Goal: Task Accomplishment & Management: Manage account settings

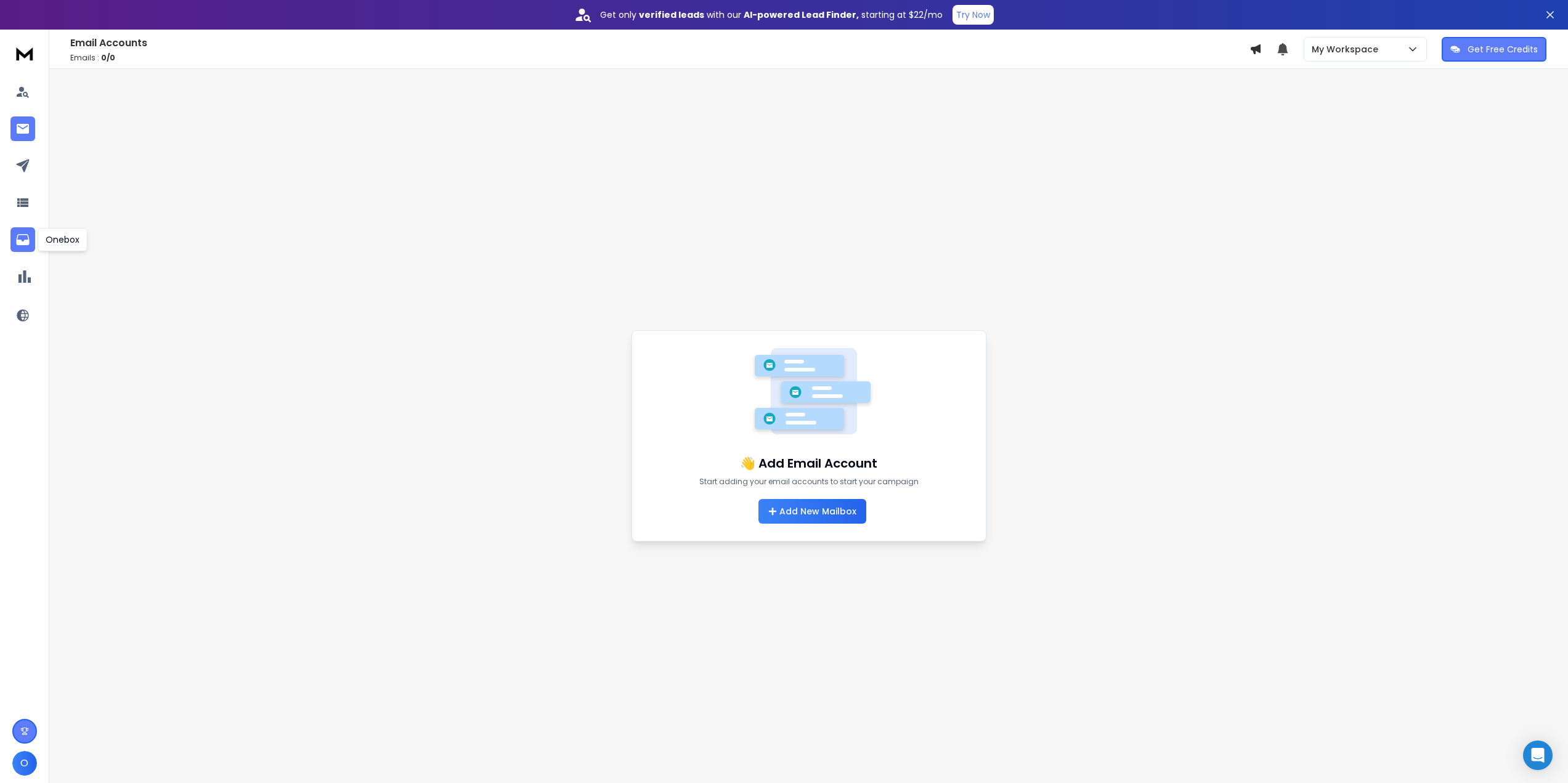
click at [26, 238] on icon at bounding box center [23, 239] width 15 height 15
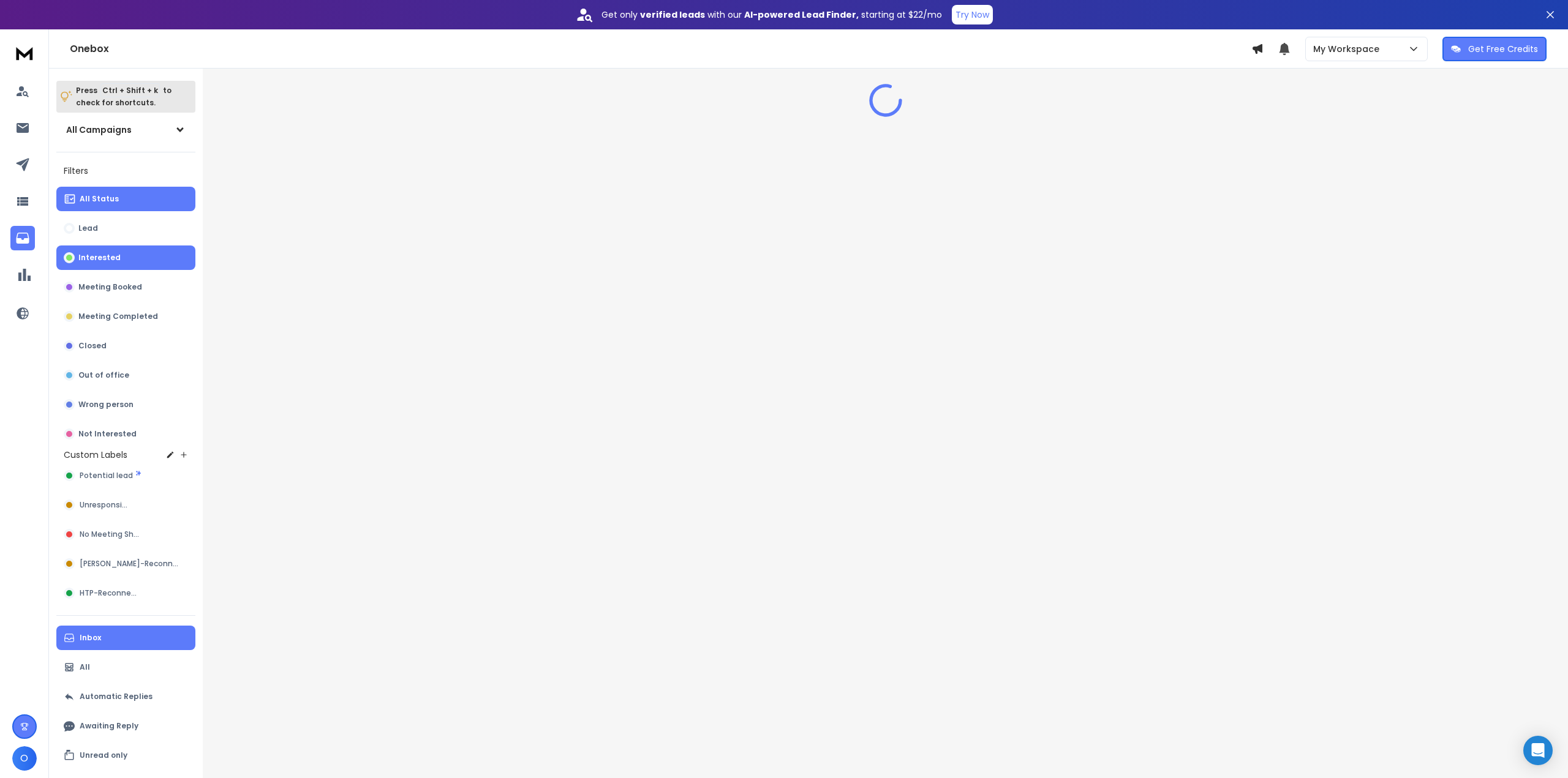
click at [83, 262] on div "Interested" at bounding box center [92, 258] width 57 height 11
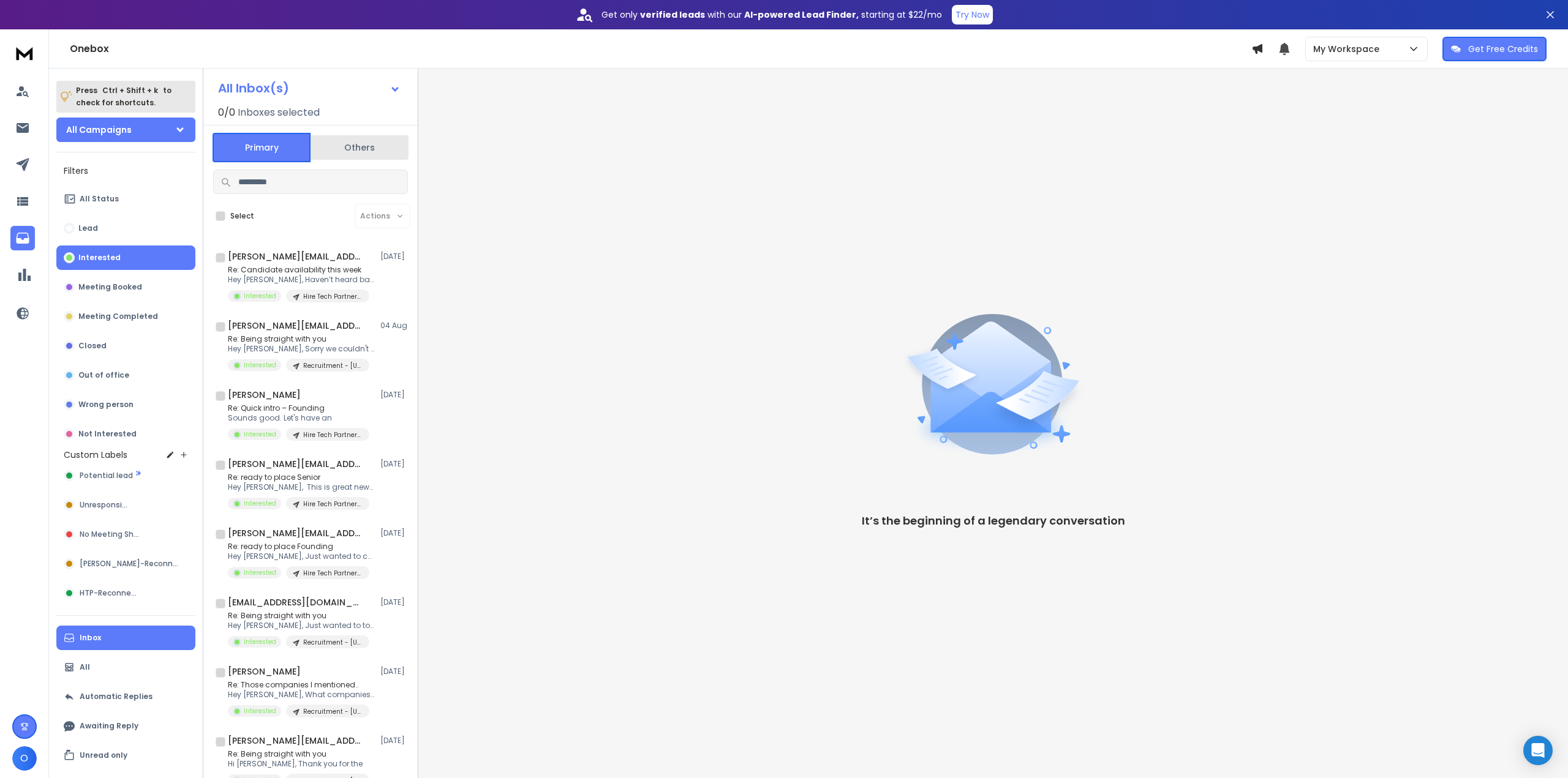
click at [120, 130] on h1 "All Campaigns" at bounding box center [99, 129] width 66 height 12
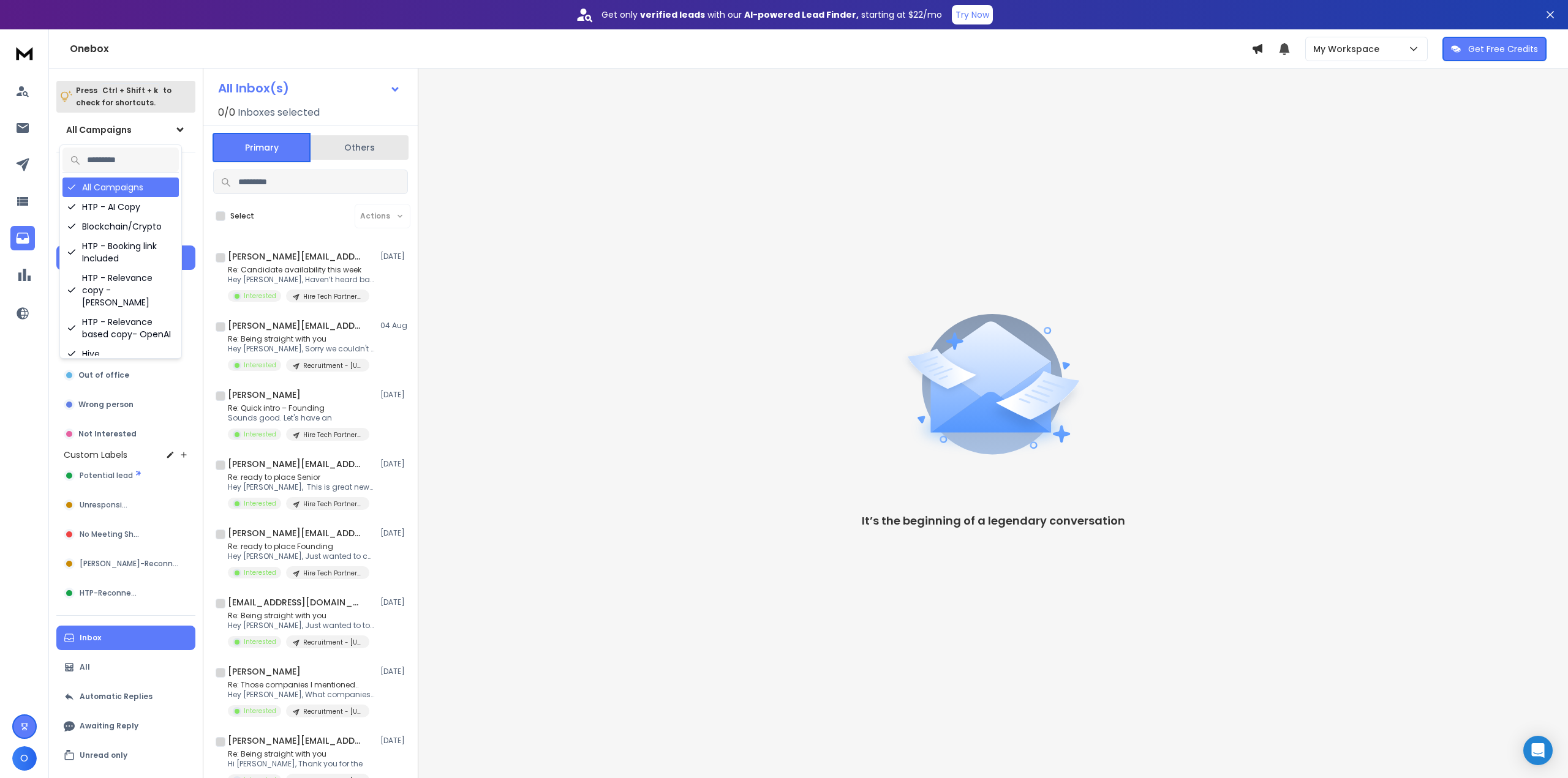
click at [117, 186] on div "All Campaigns" at bounding box center [120, 187] width 116 height 20
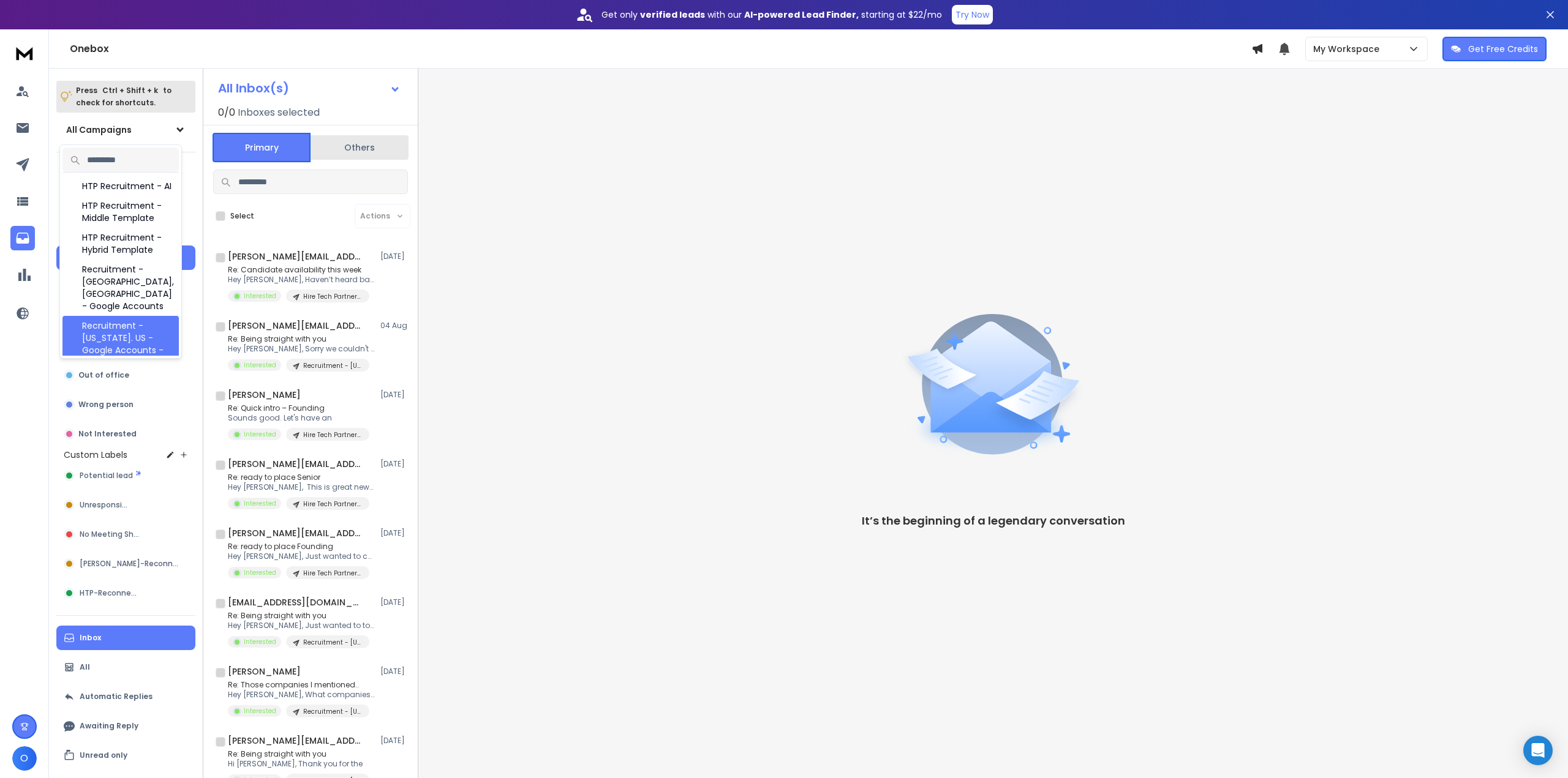
scroll to position [277, 0]
click at [125, 243] on div "HTP Recruitment - Hybrid Template" at bounding box center [120, 244] width 116 height 32
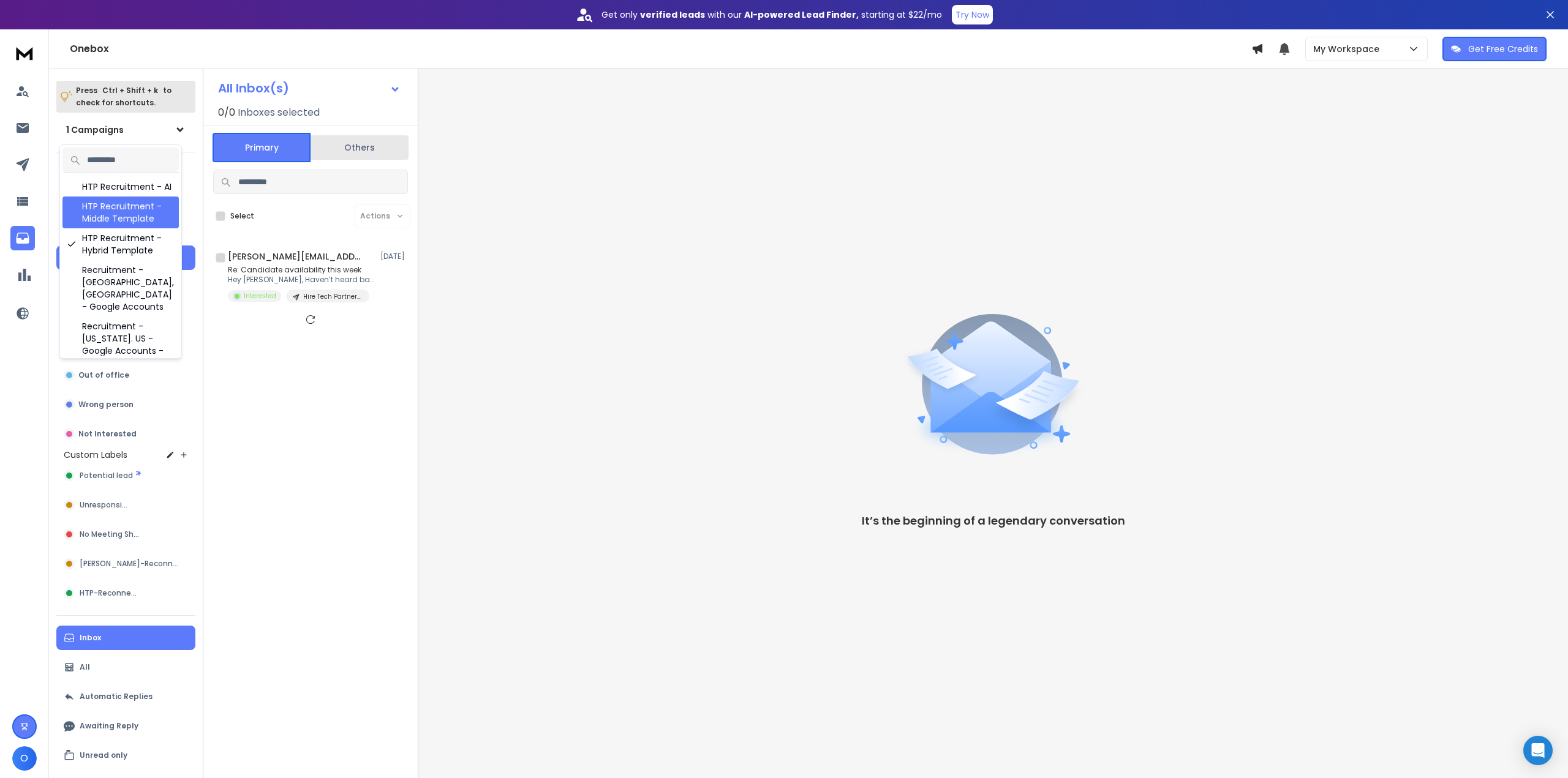
click at [125, 207] on div "HTP Recruitment - Middle Template" at bounding box center [120, 212] width 116 height 32
click at [124, 192] on div "HTP Recruitment - AI" at bounding box center [120, 187] width 116 height 20
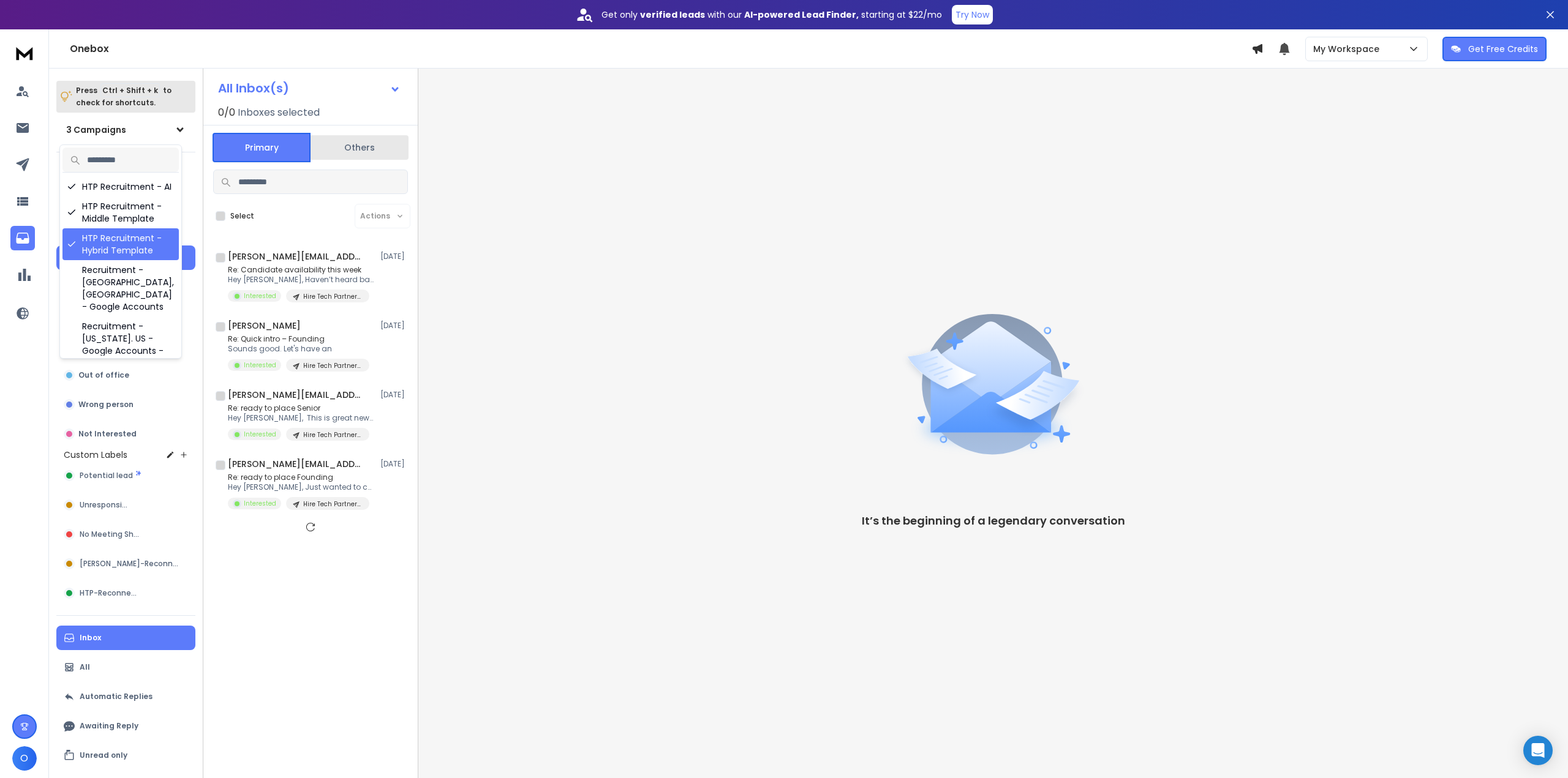
scroll to position [216, 0]
drag, startPoint x: 121, startPoint y: 225, endPoint x: 125, endPoint y: 246, distance: 21.4
click at [125, 246] on div "All Campaigns HTP - AI Copy Blockchain/Crypto HTP - Booking link Included HTP -…" at bounding box center [120, 264] width 116 height 184
click at [125, 246] on div "HTP Recruitment - AI" at bounding box center [120, 248] width 116 height 20
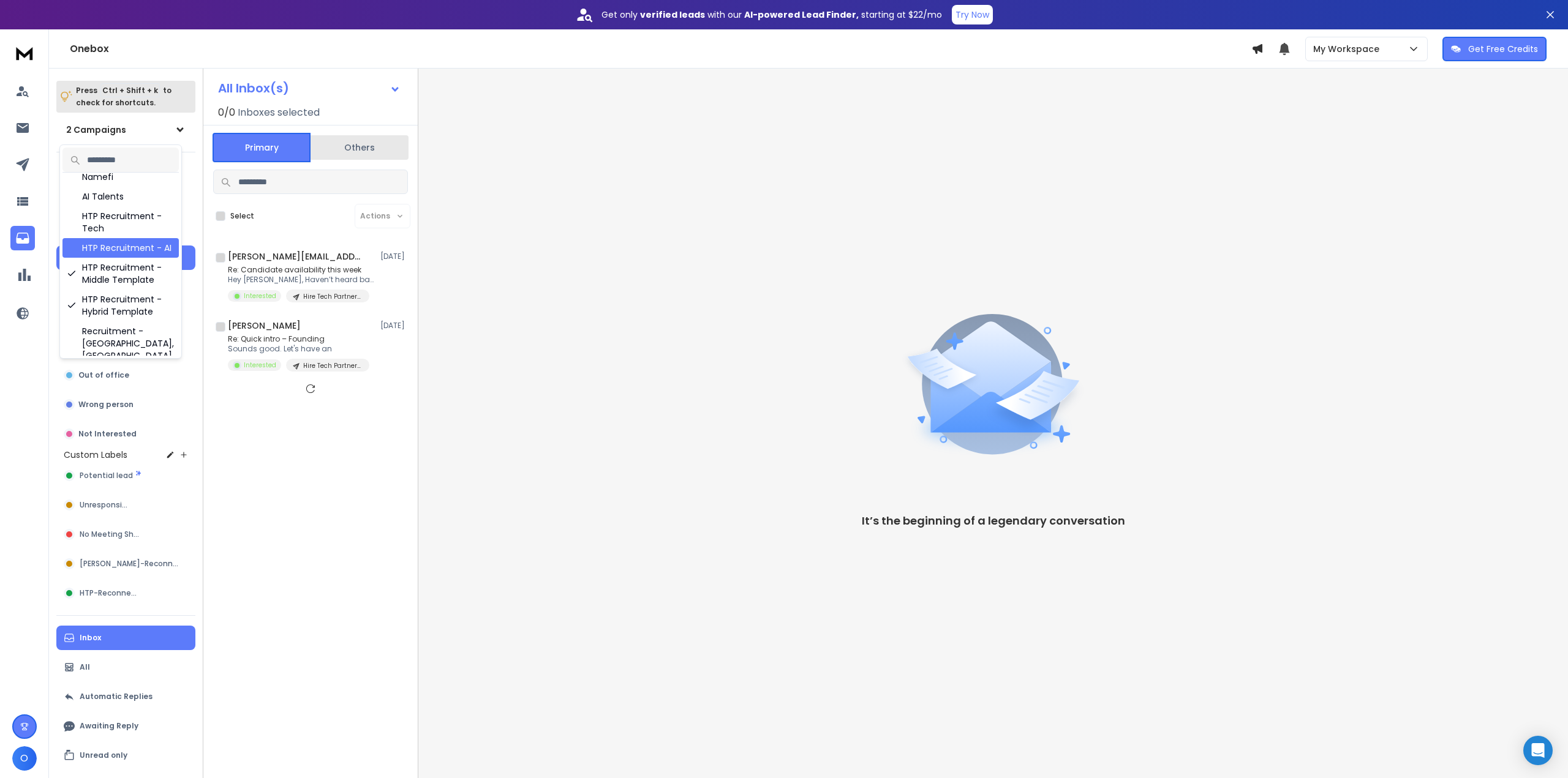
click at [125, 246] on div "HTP Recruitment - AI" at bounding box center [120, 248] width 116 height 20
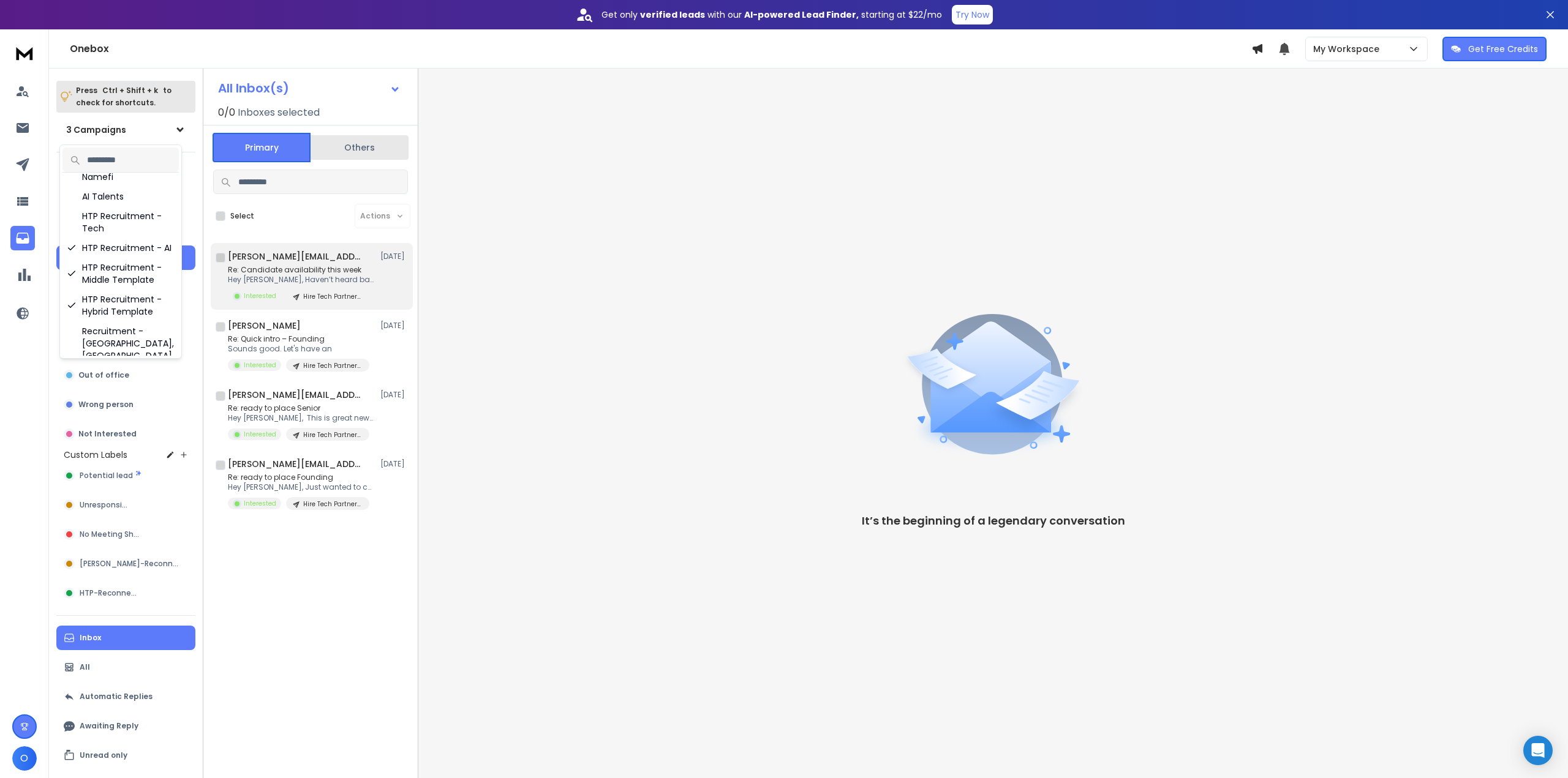
click at [269, 257] on h1 "ahmed@mandrel.tech" at bounding box center [295, 256] width 134 height 12
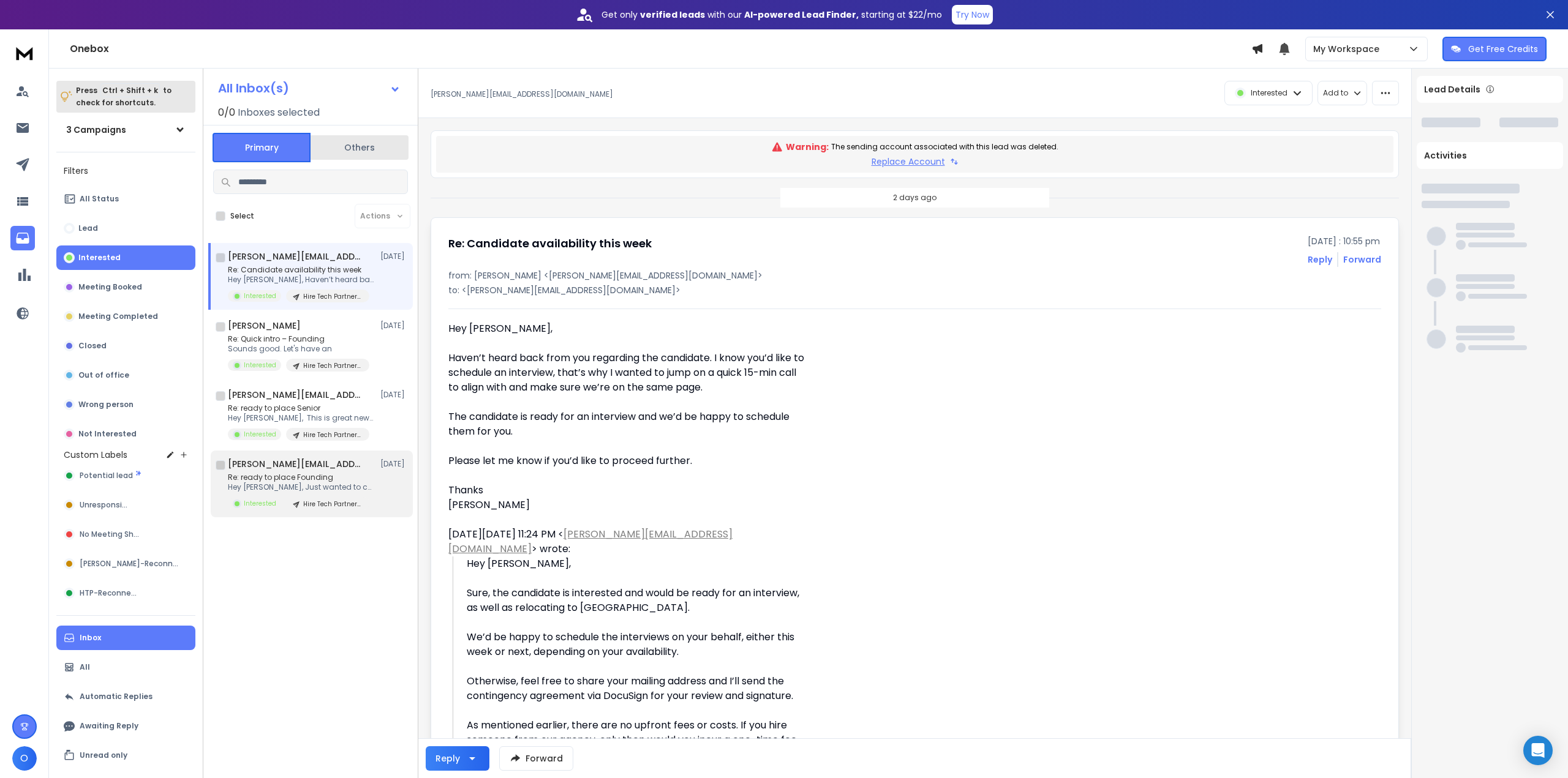
click at [293, 465] on h1 "keshav@circlehealth.co" at bounding box center [295, 464] width 134 height 12
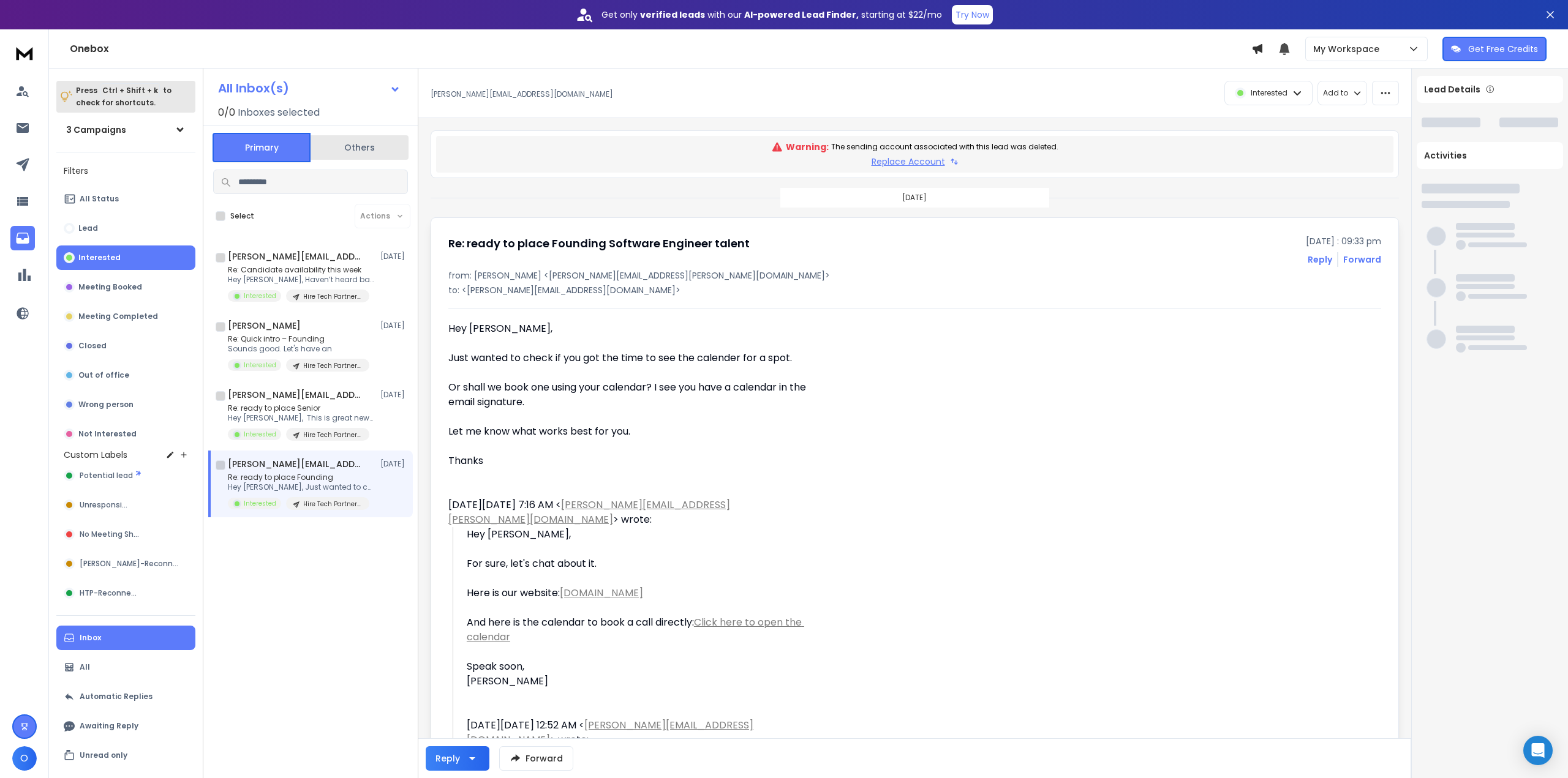
click at [355, 483] on p "Hey Keshav, Just wanted to check" at bounding box center [301, 487] width 147 height 10
click at [341, 431] on p "Hire Tech Partners Recruitment - AI" at bounding box center [333, 435] width 59 height 9
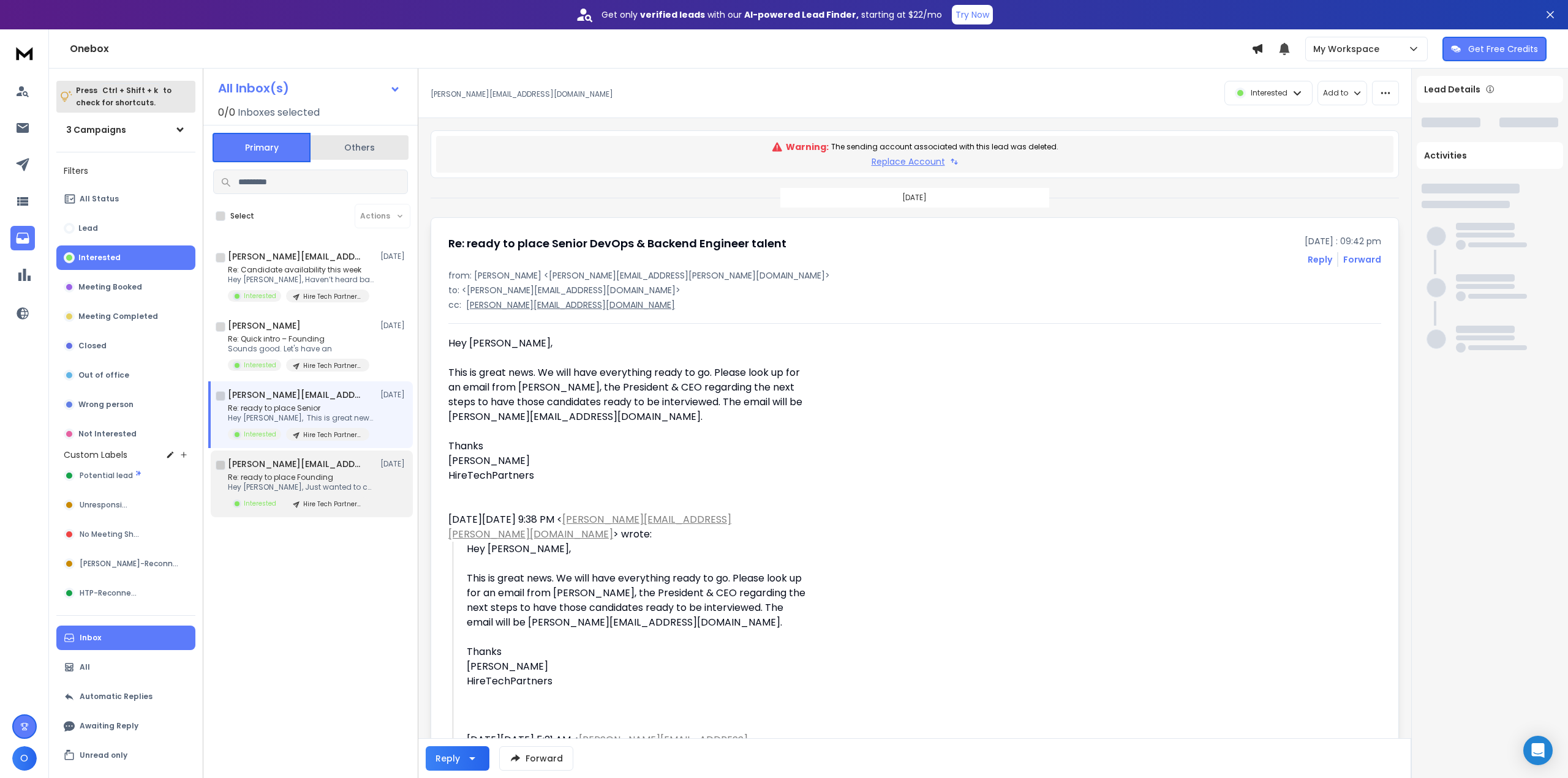
click at [345, 481] on p "Re: ready to place Founding" at bounding box center [301, 477] width 147 height 10
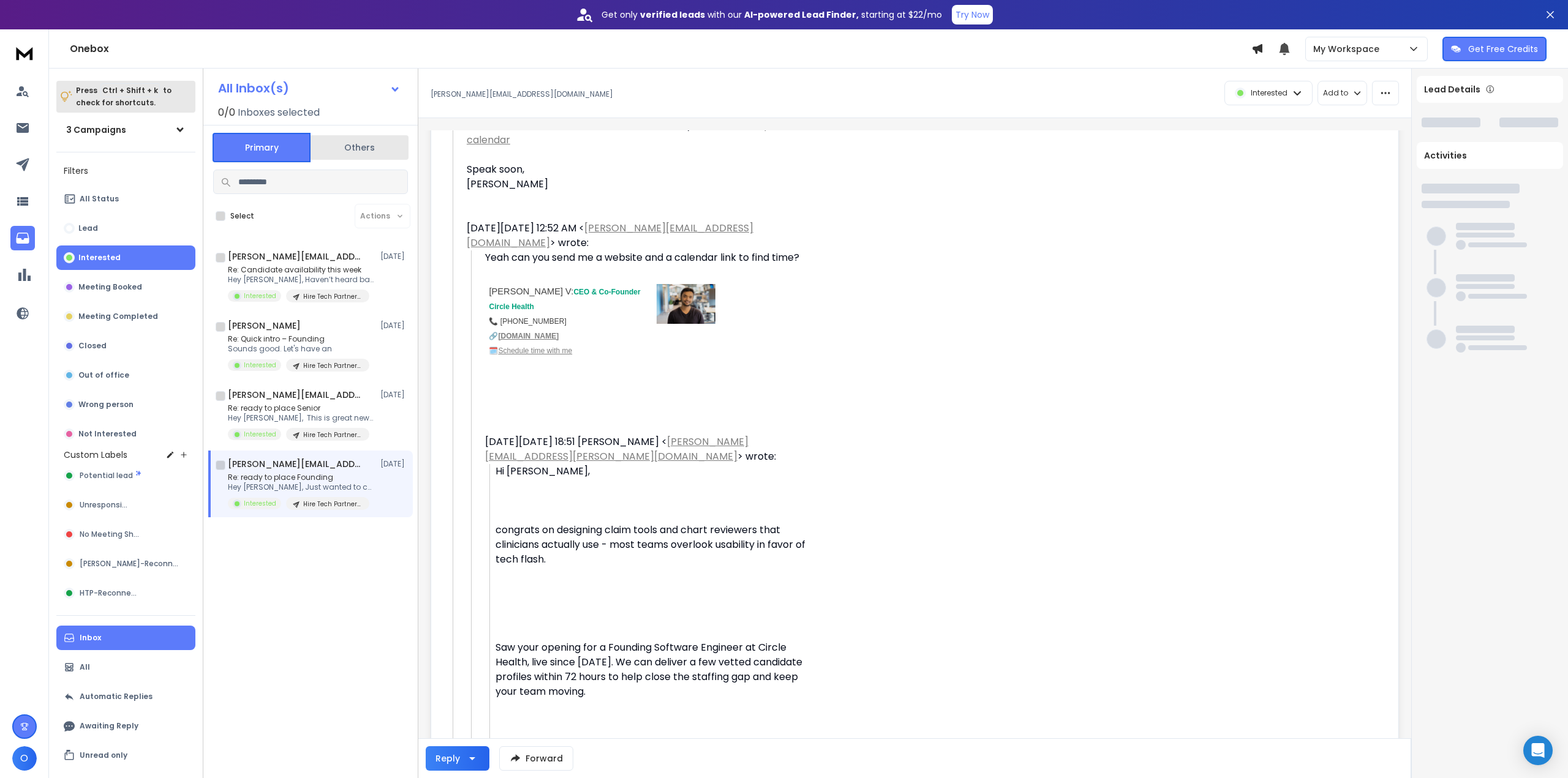
scroll to position [490, 0]
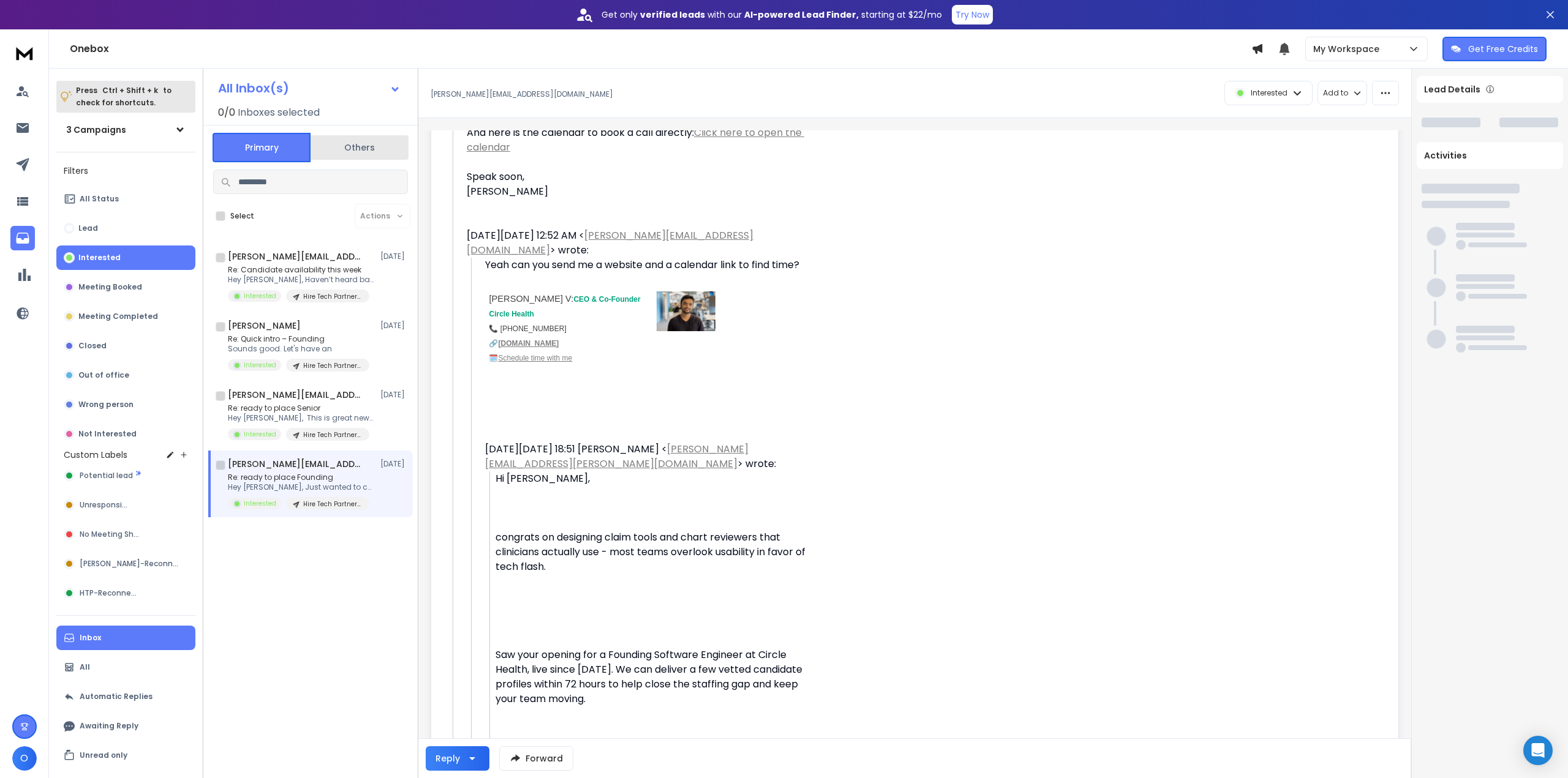
click at [526, 341] on link "www.circlehealth.co" at bounding box center [529, 344] width 61 height 8
click at [1490, 89] on icon at bounding box center [1490, 90] width 1 height 2
click at [1334, 98] on div "Add to" at bounding box center [1342, 93] width 48 height 23
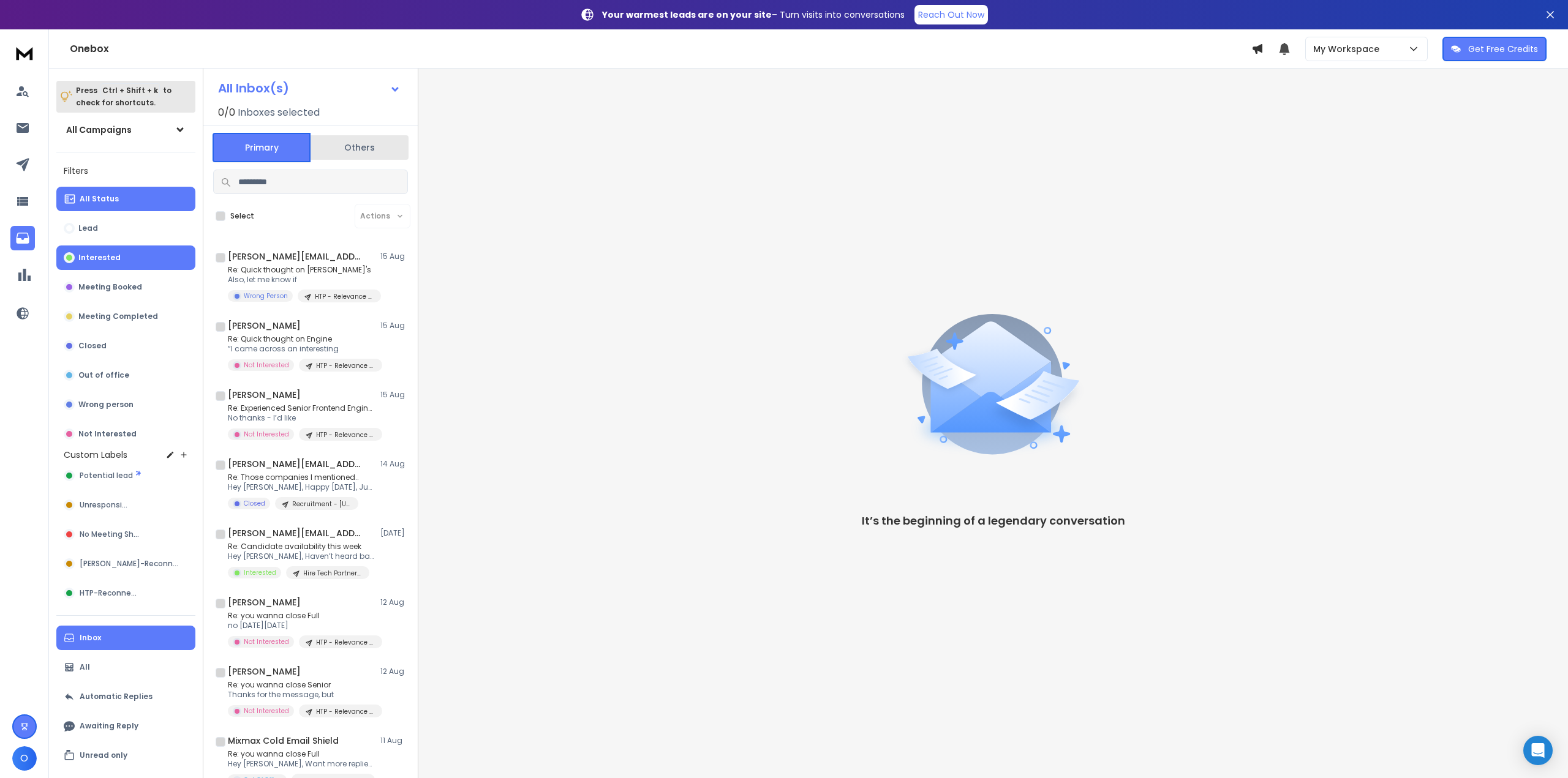
click at [114, 245] on button "Interested" at bounding box center [126, 257] width 139 height 25
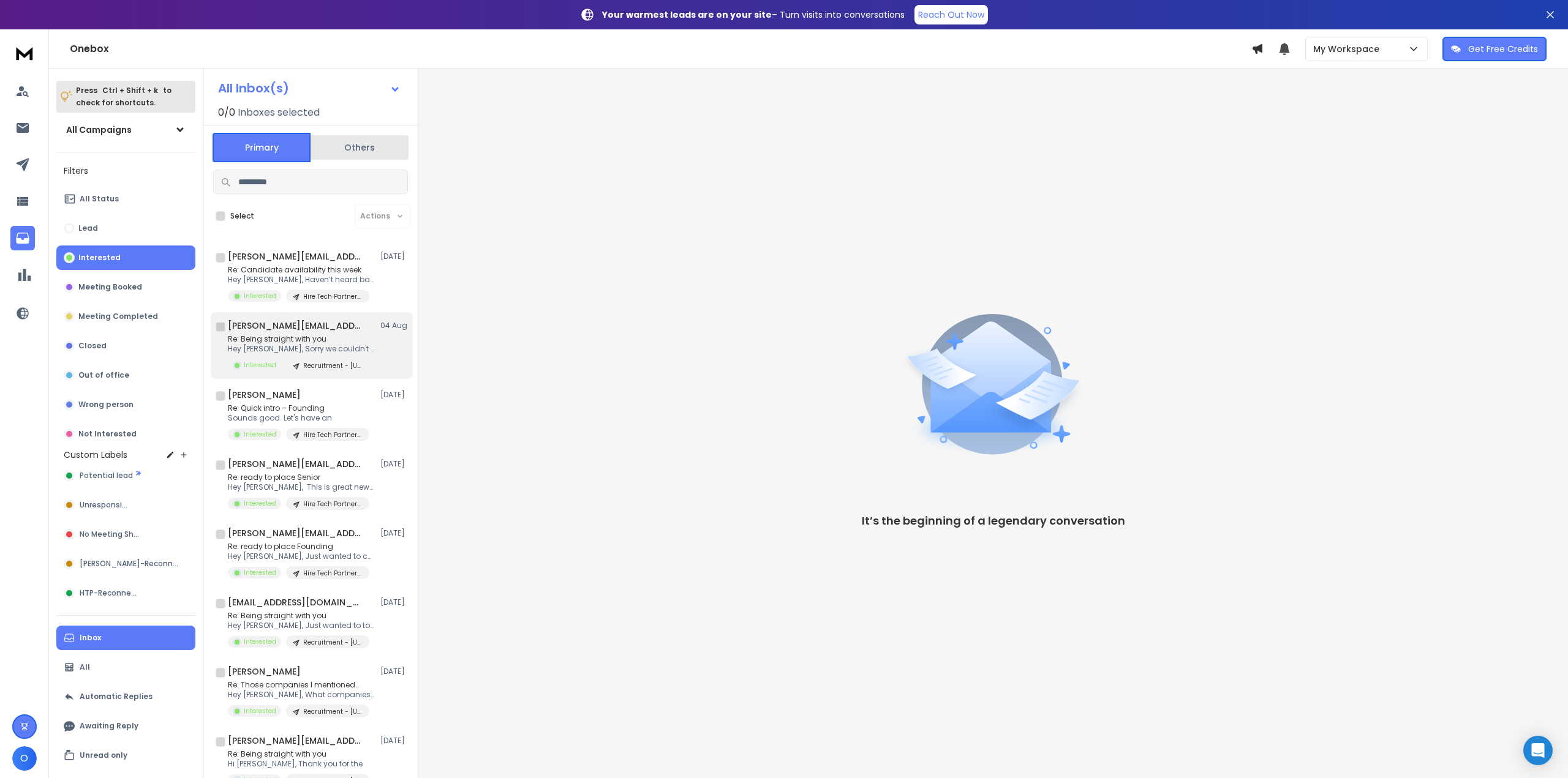
scroll to position [62, 0]
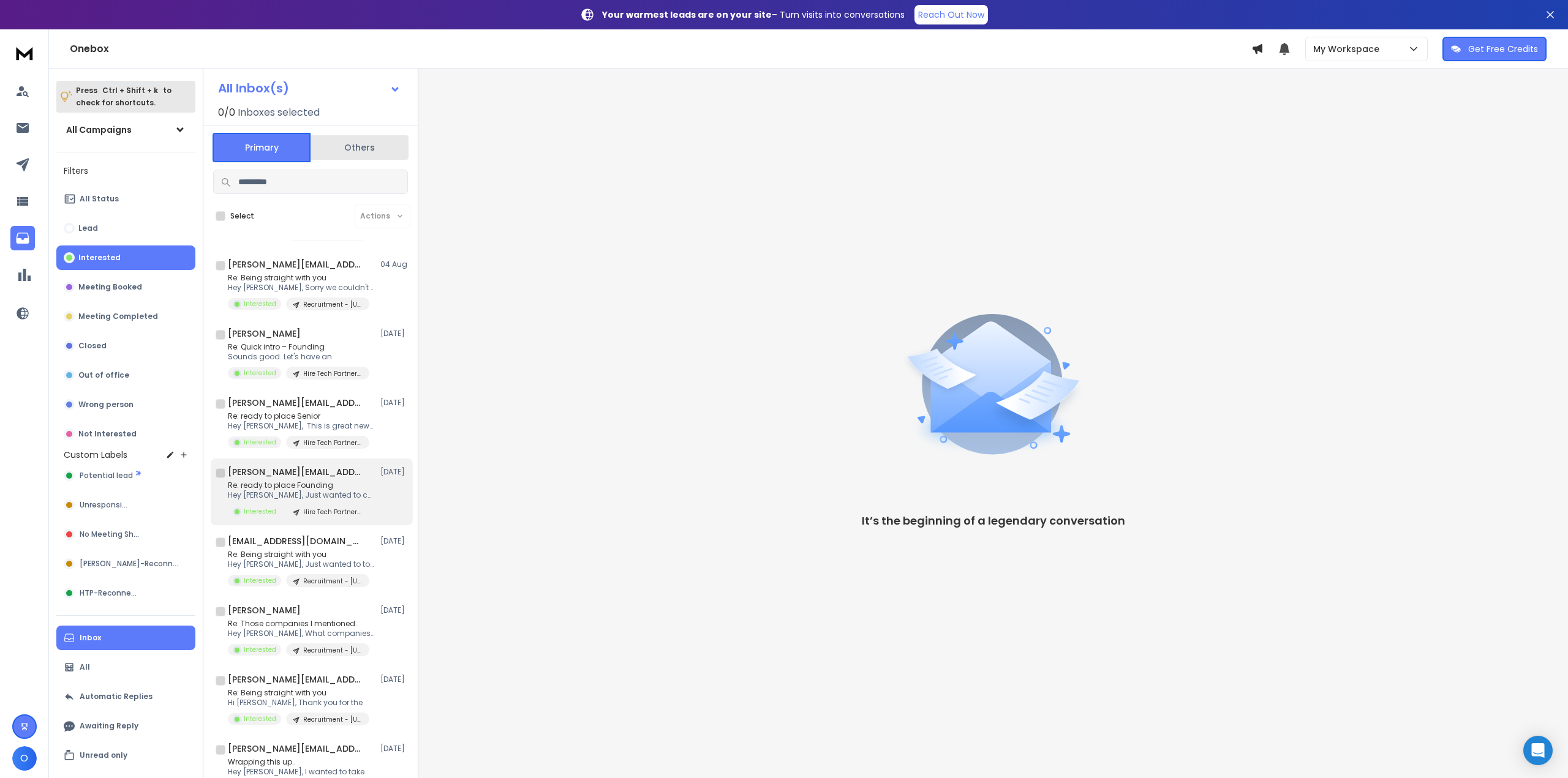
click at [288, 484] on p "Re: ready to place Founding" at bounding box center [301, 486] width 147 height 10
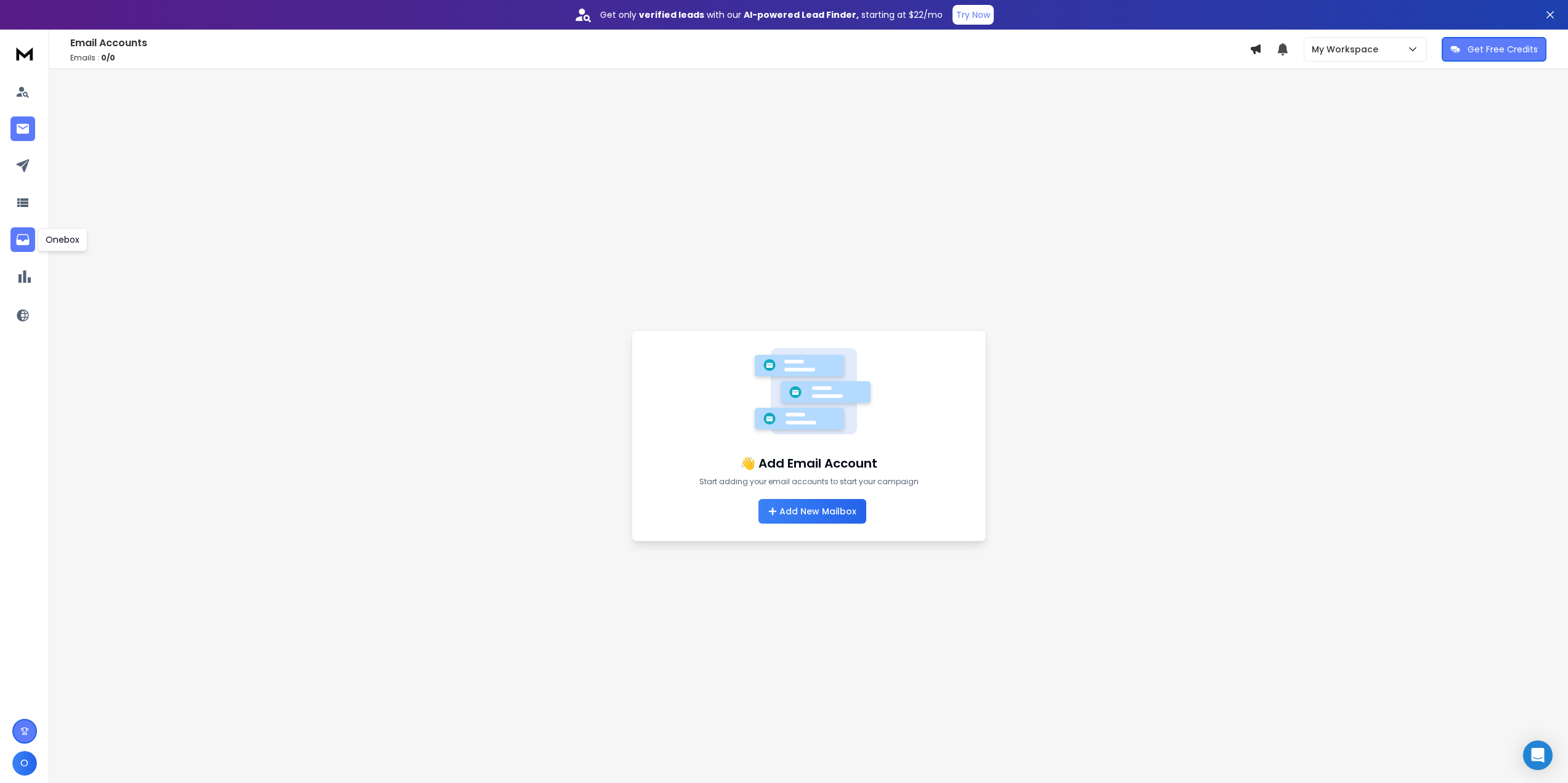
click at [29, 241] on icon at bounding box center [23, 240] width 13 height 11
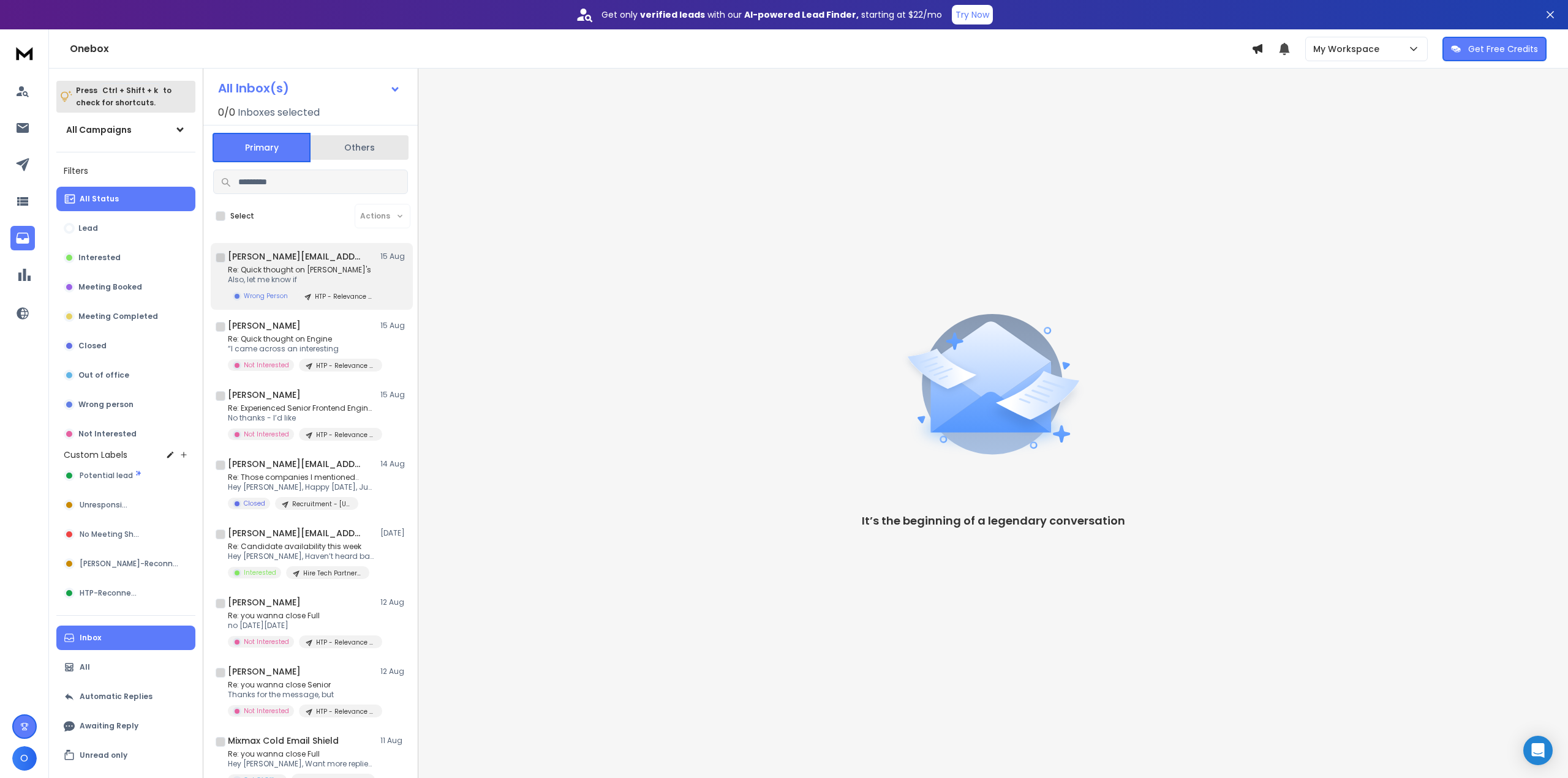
click at [238, 267] on p "Re: Quick thought on Sherlock's" at bounding box center [301, 270] width 147 height 10
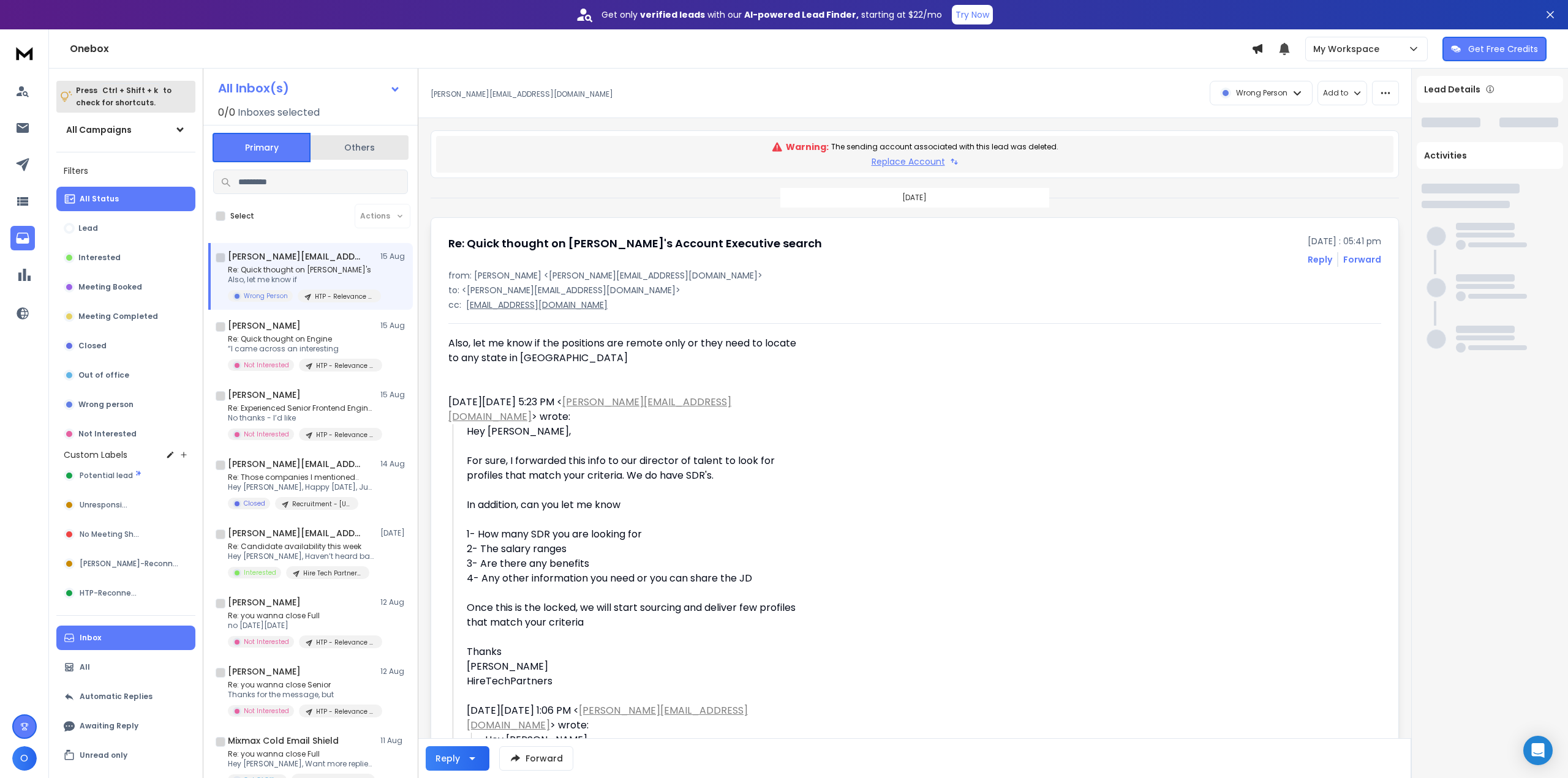
click at [1495, 344] on div at bounding box center [1492, 348] width 71 height 10
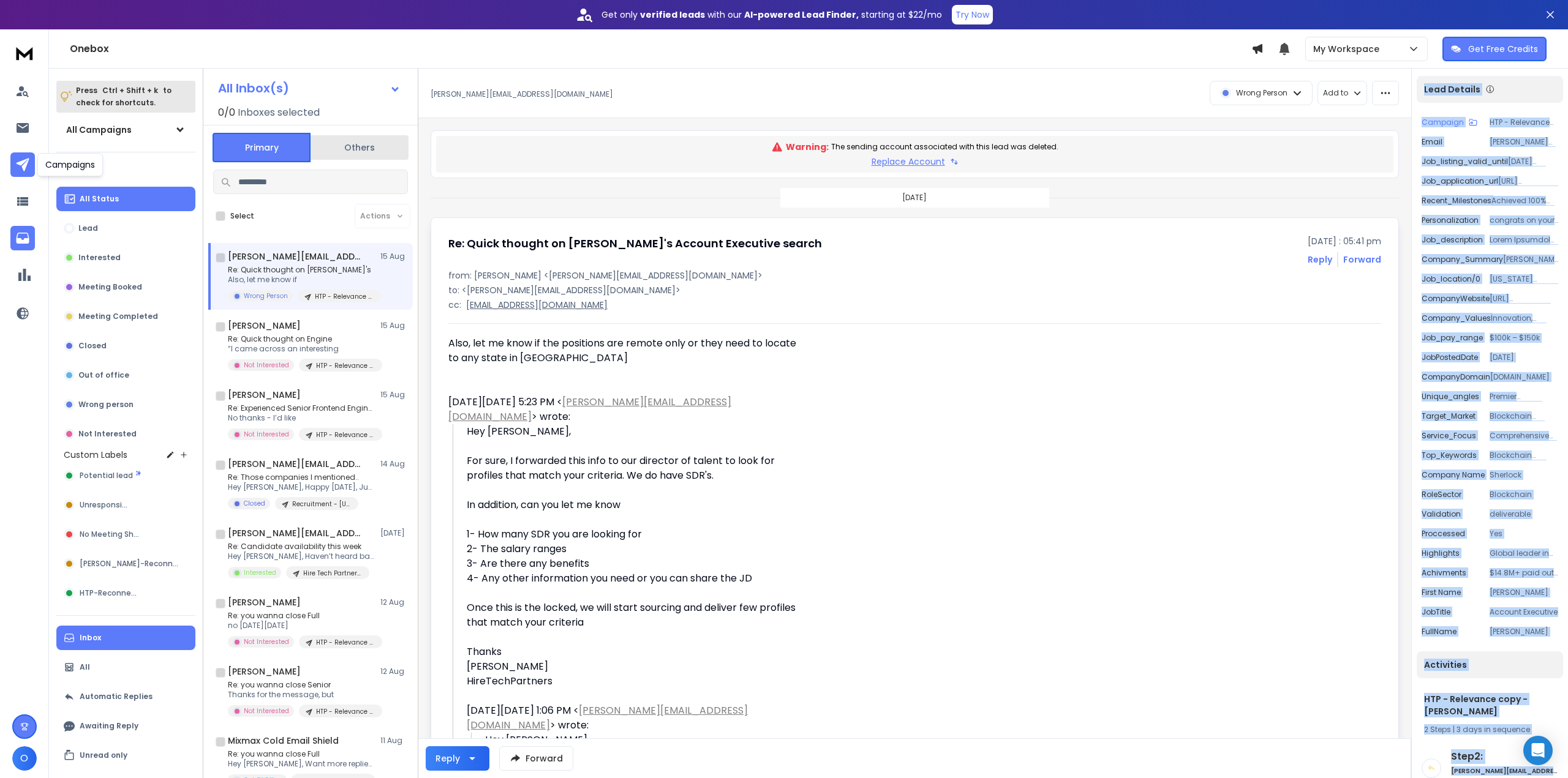
click at [17, 168] on icon at bounding box center [23, 164] width 15 height 15
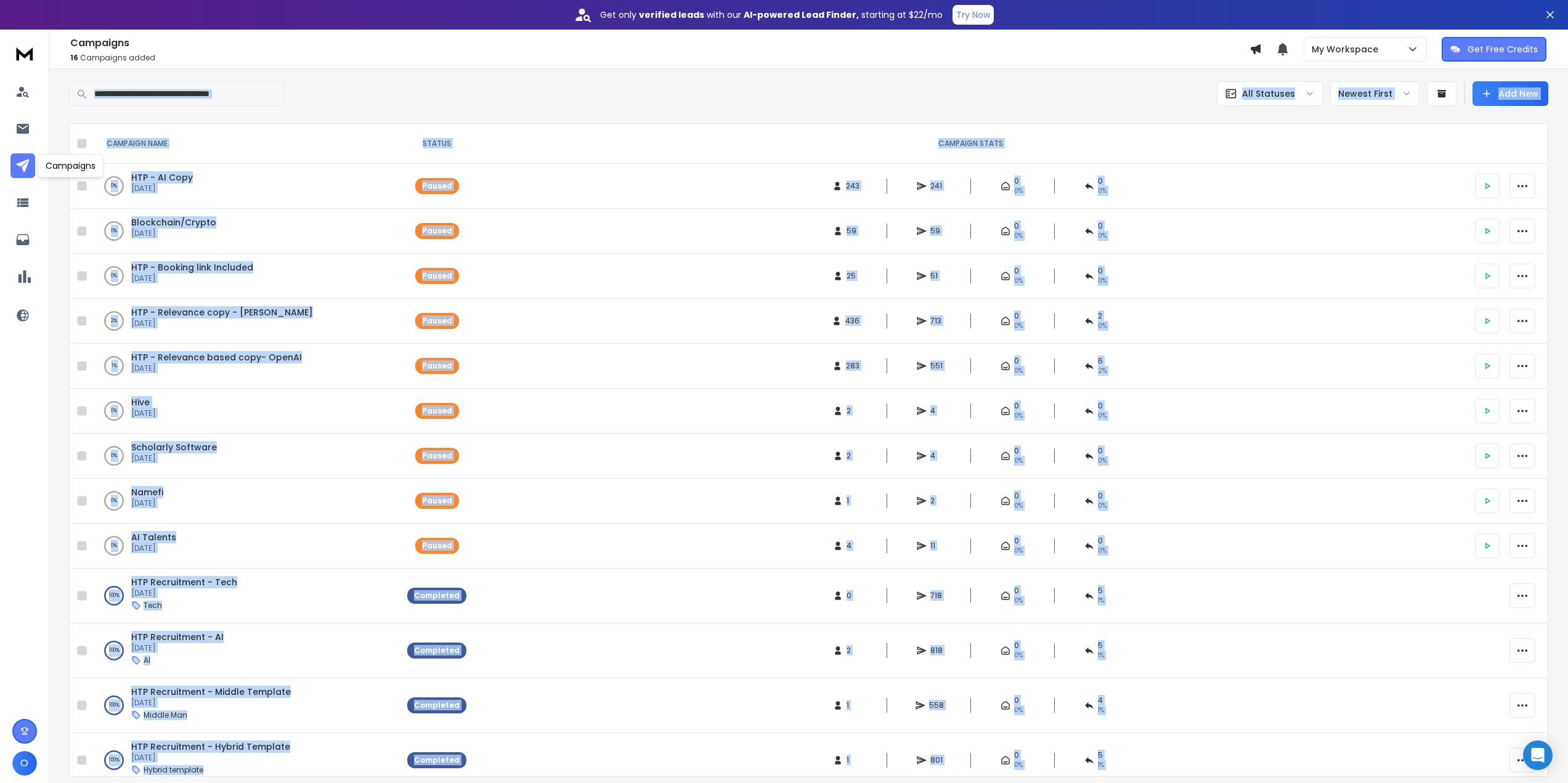
click at [469, 102] on div at bounding box center [439, 93] width 740 height 25
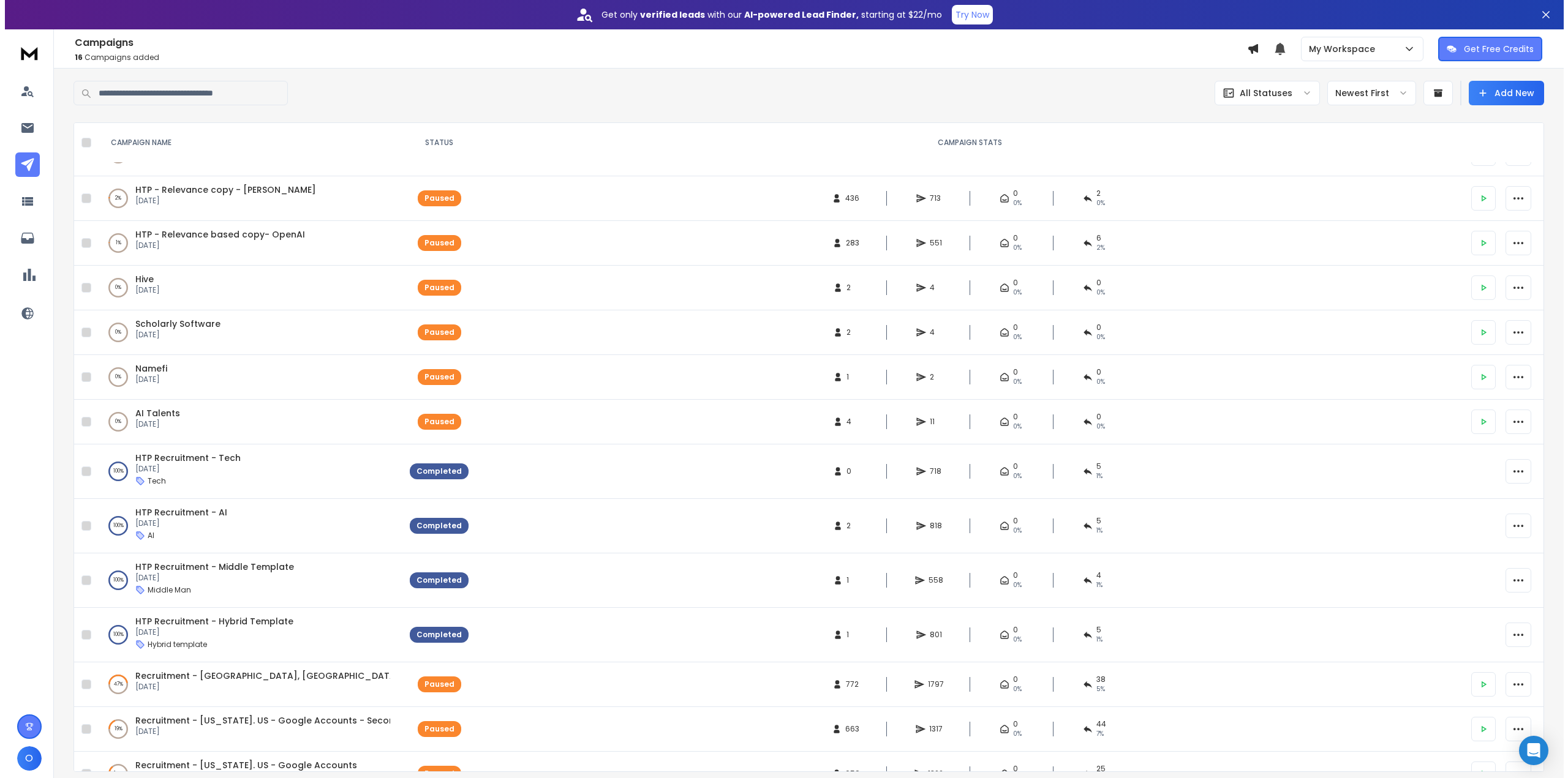
scroll to position [122, 0]
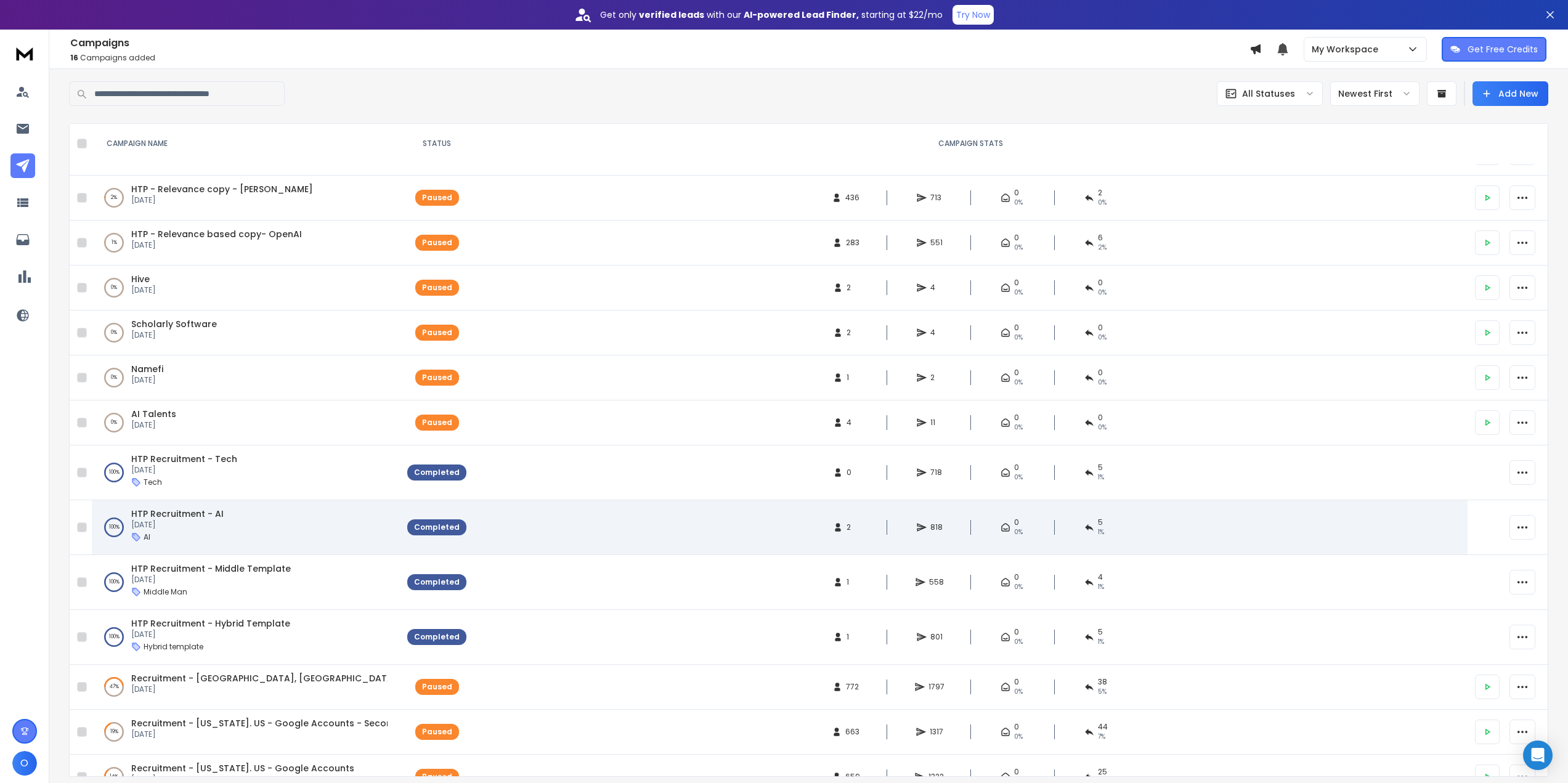
click at [647, 522] on div "2 818 0 0% 5 1 %" at bounding box center [971, 527] width 979 height 20
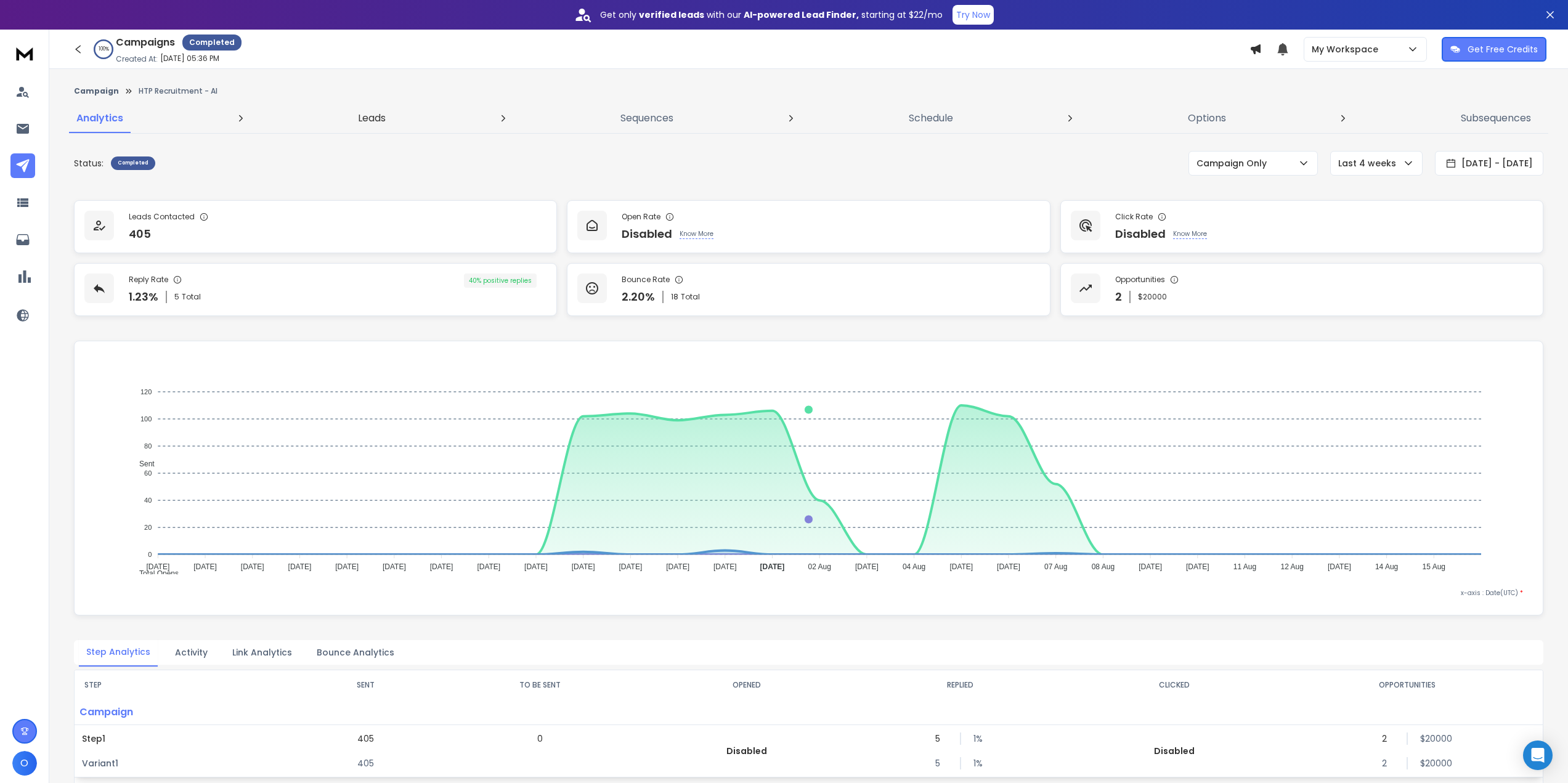
click at [376, 119] on p "Leads" at bounding box center [372, 118] width 28 height 15
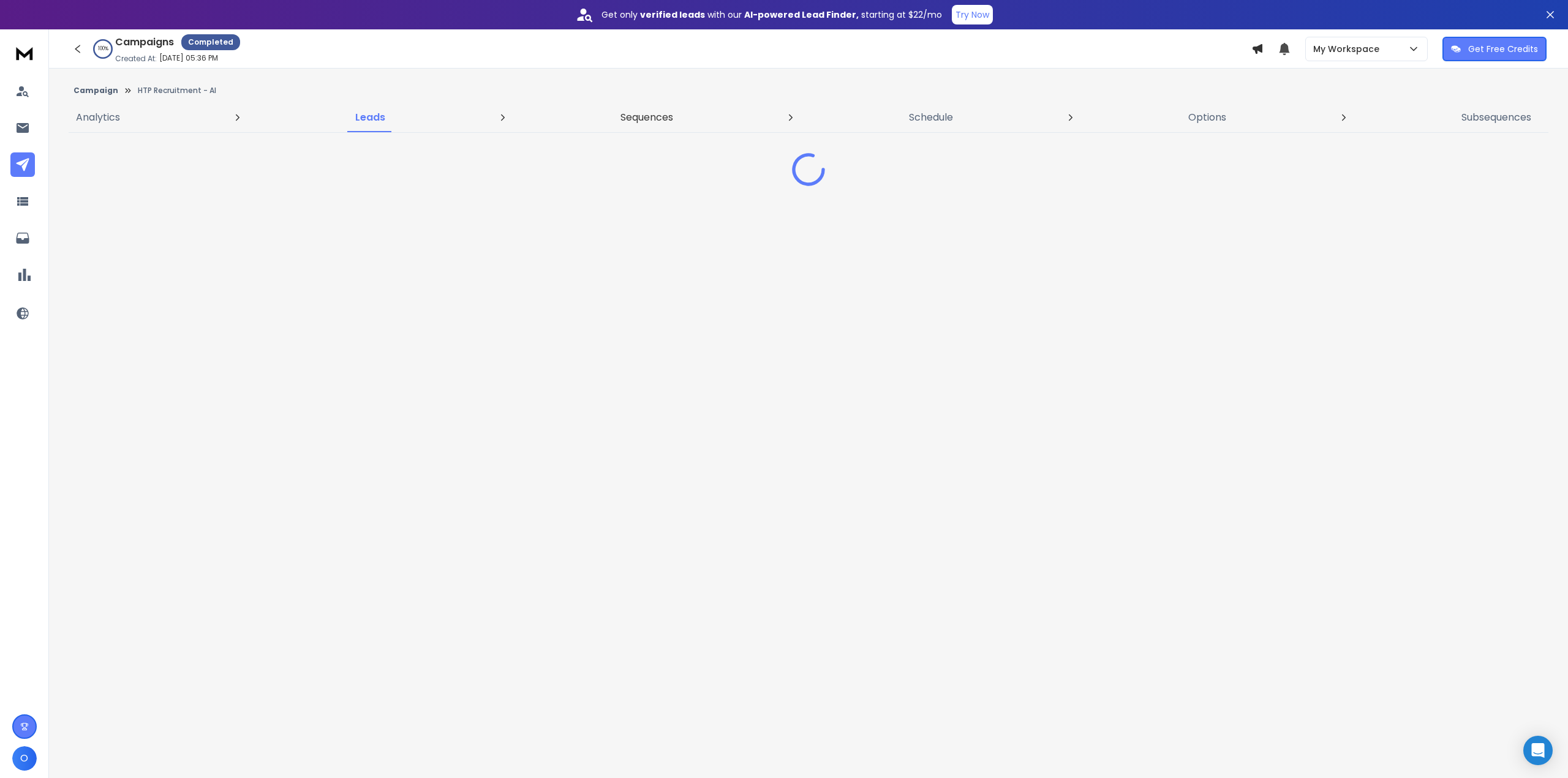
click at [631, 127] on link "Sequences" at bounding box center [647, 117] width 67 height 30
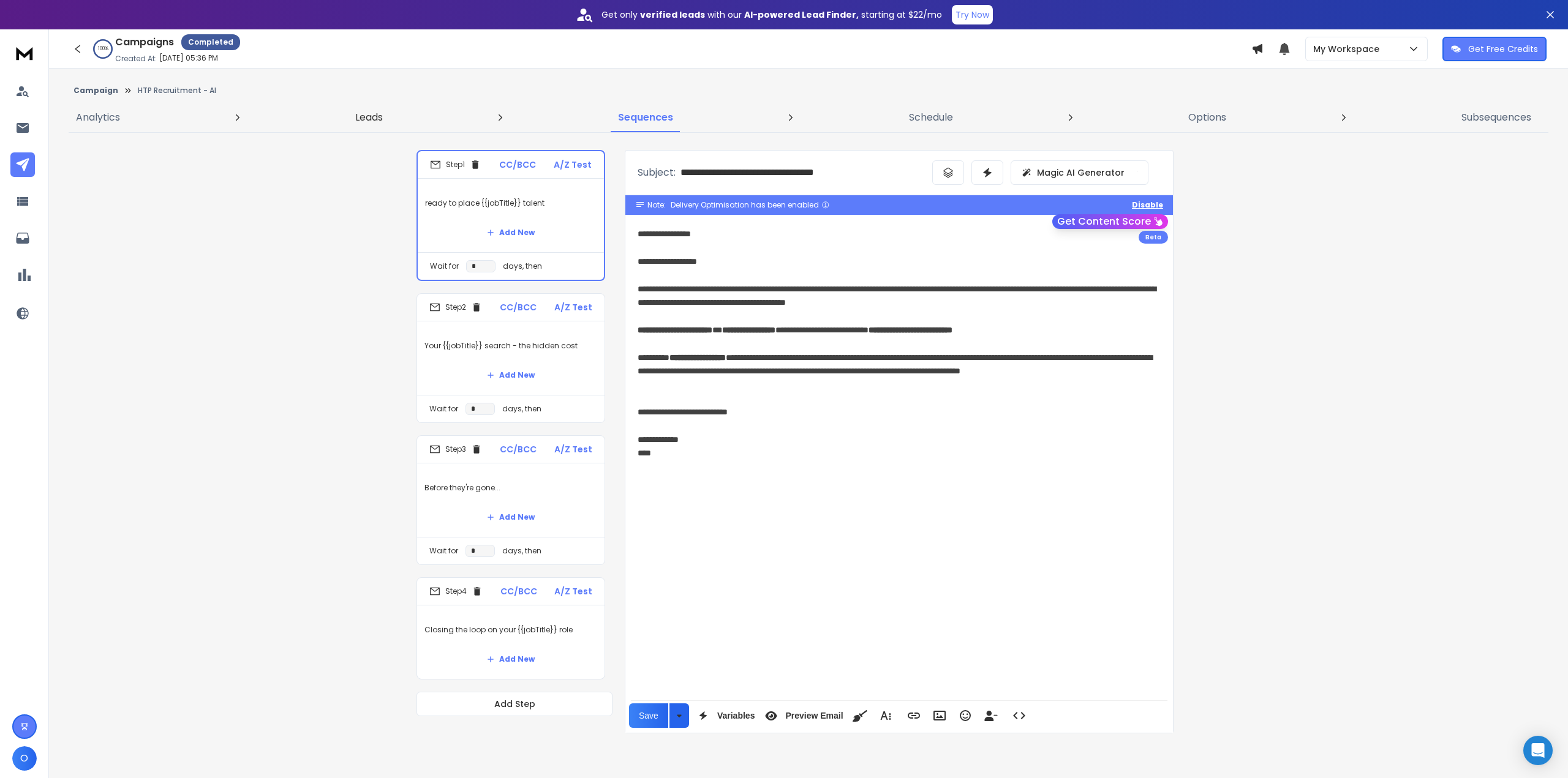
click at [362, 120] on p "Leads" at bounding box center [369, 117] width 28 height 15
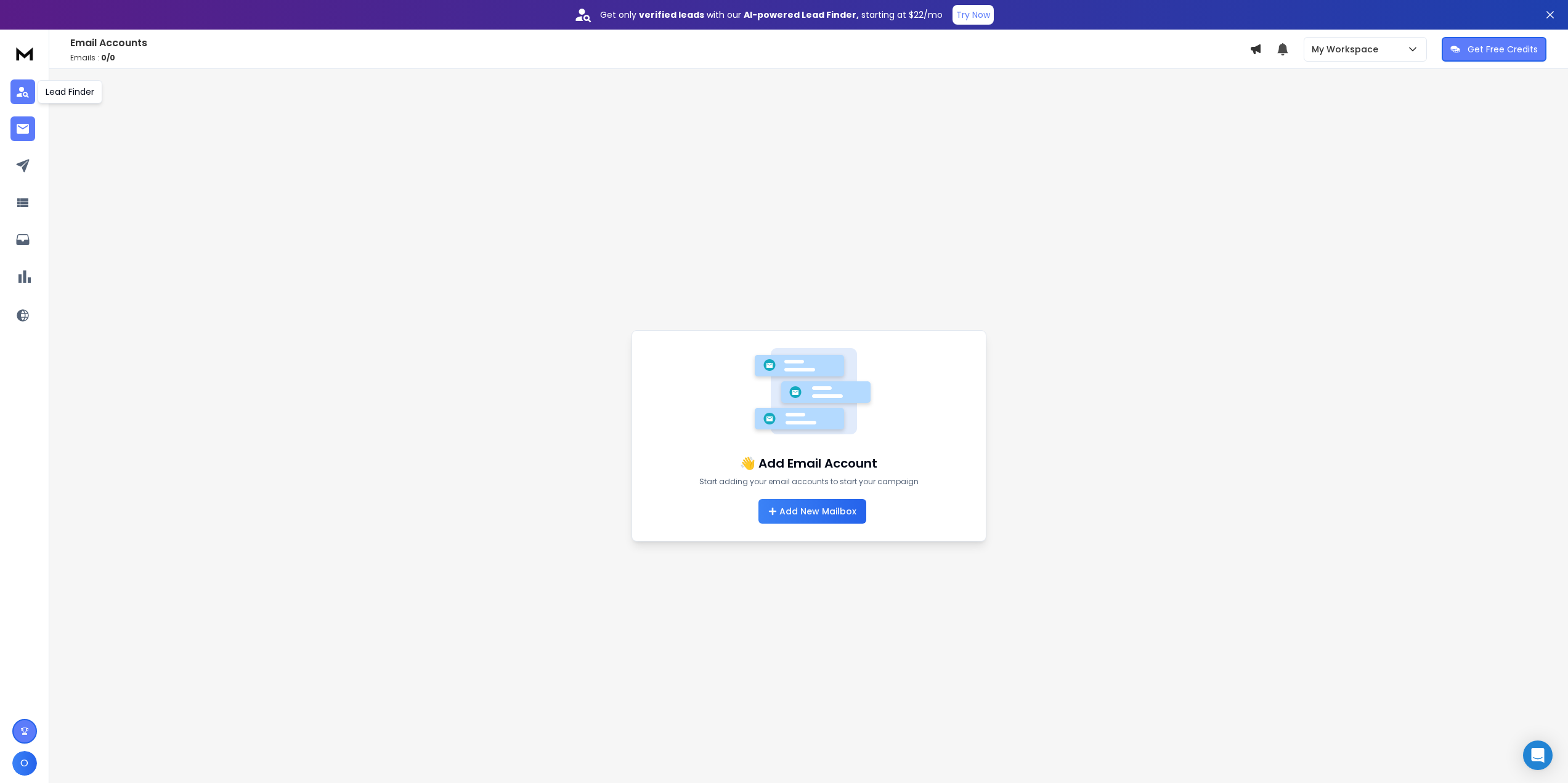
click at [13, 90] on link at bounding box center [23, 92] width 25 height 25
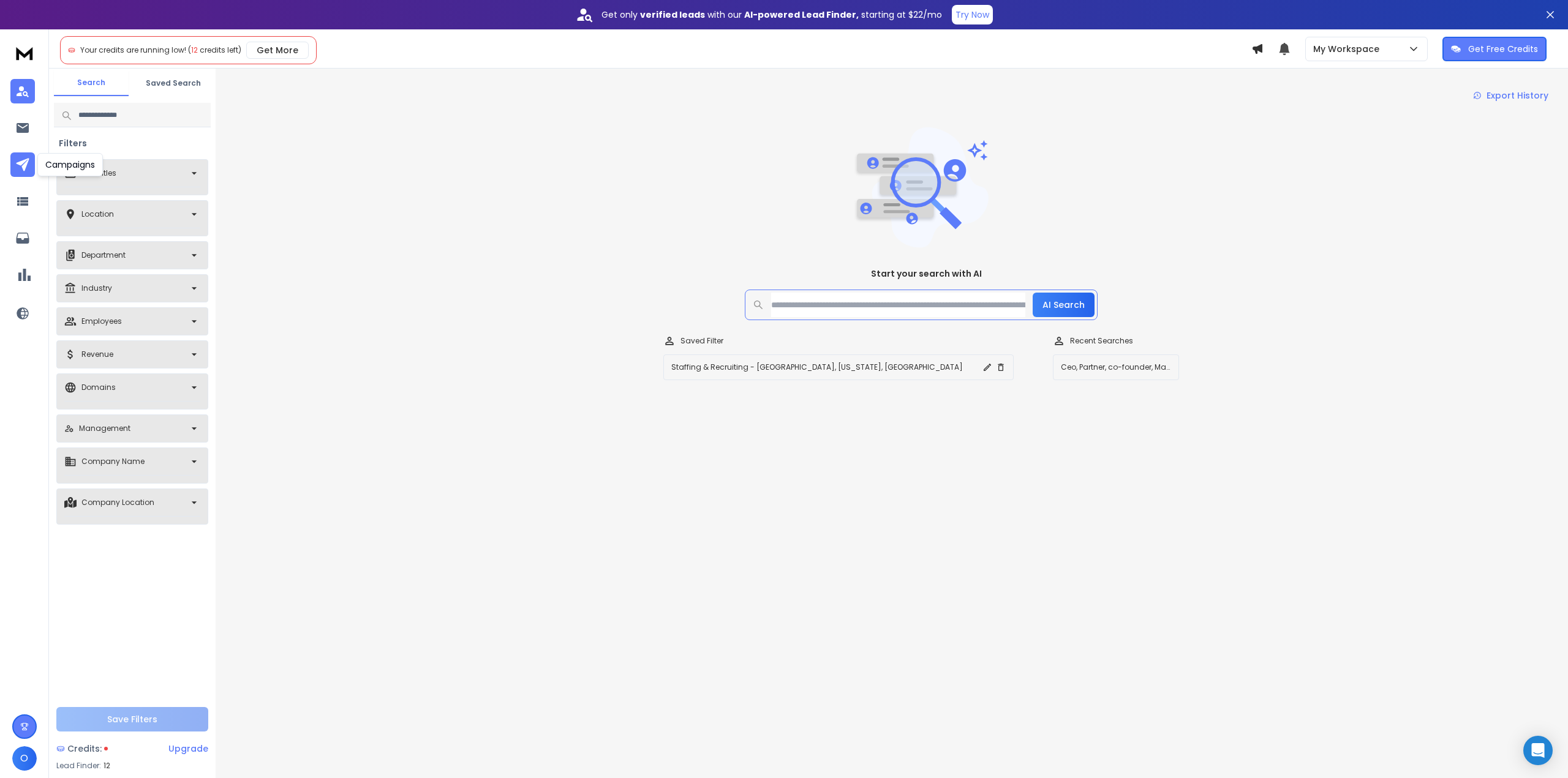
click at [21, 168] on icon at bounding box center [23, 164] width 15 height 15
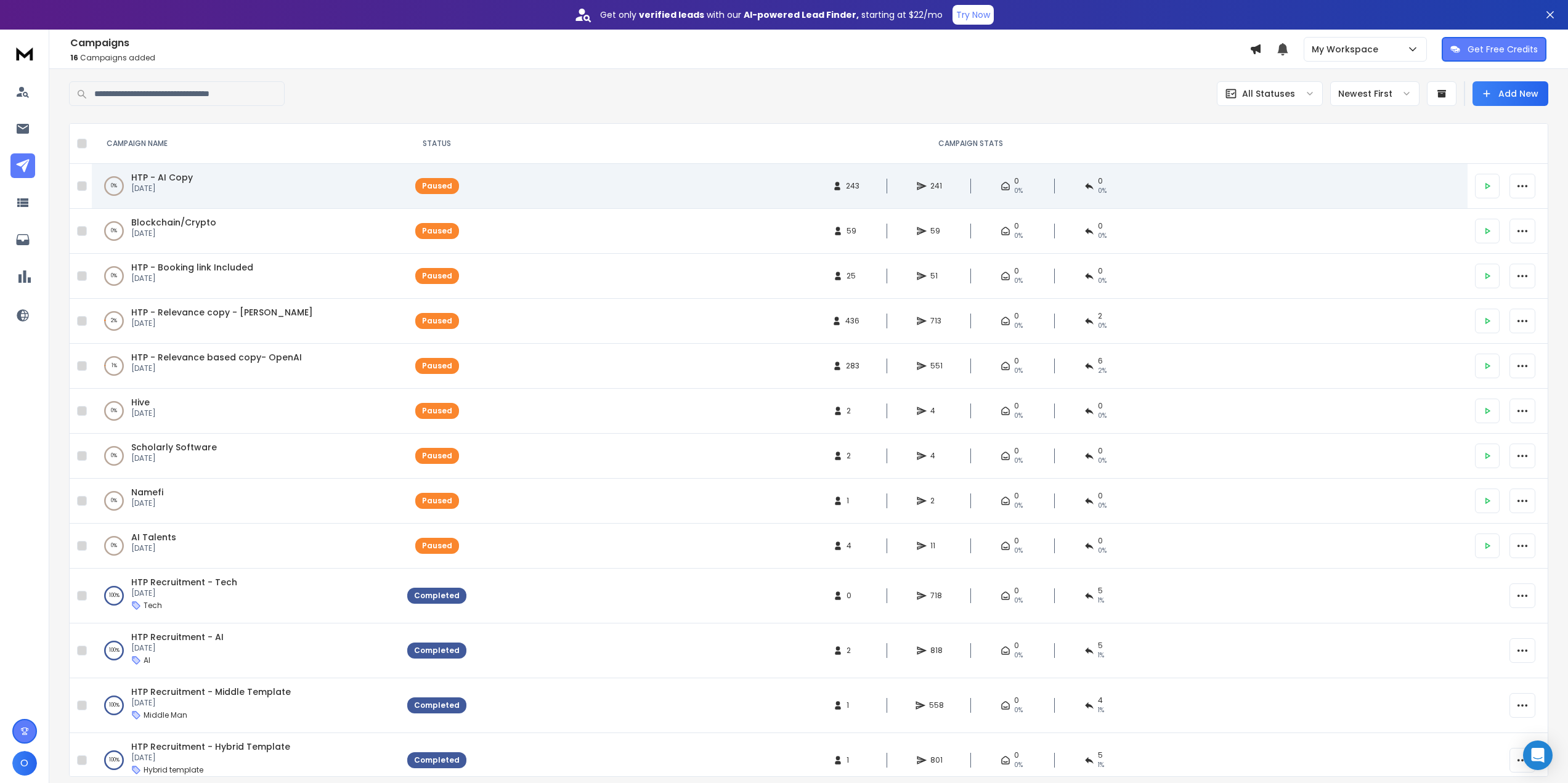
click at [186, 202] on td "0 % HTP - AI Copy [DATE]" at bounding box center [246, 186] width 308 height 45
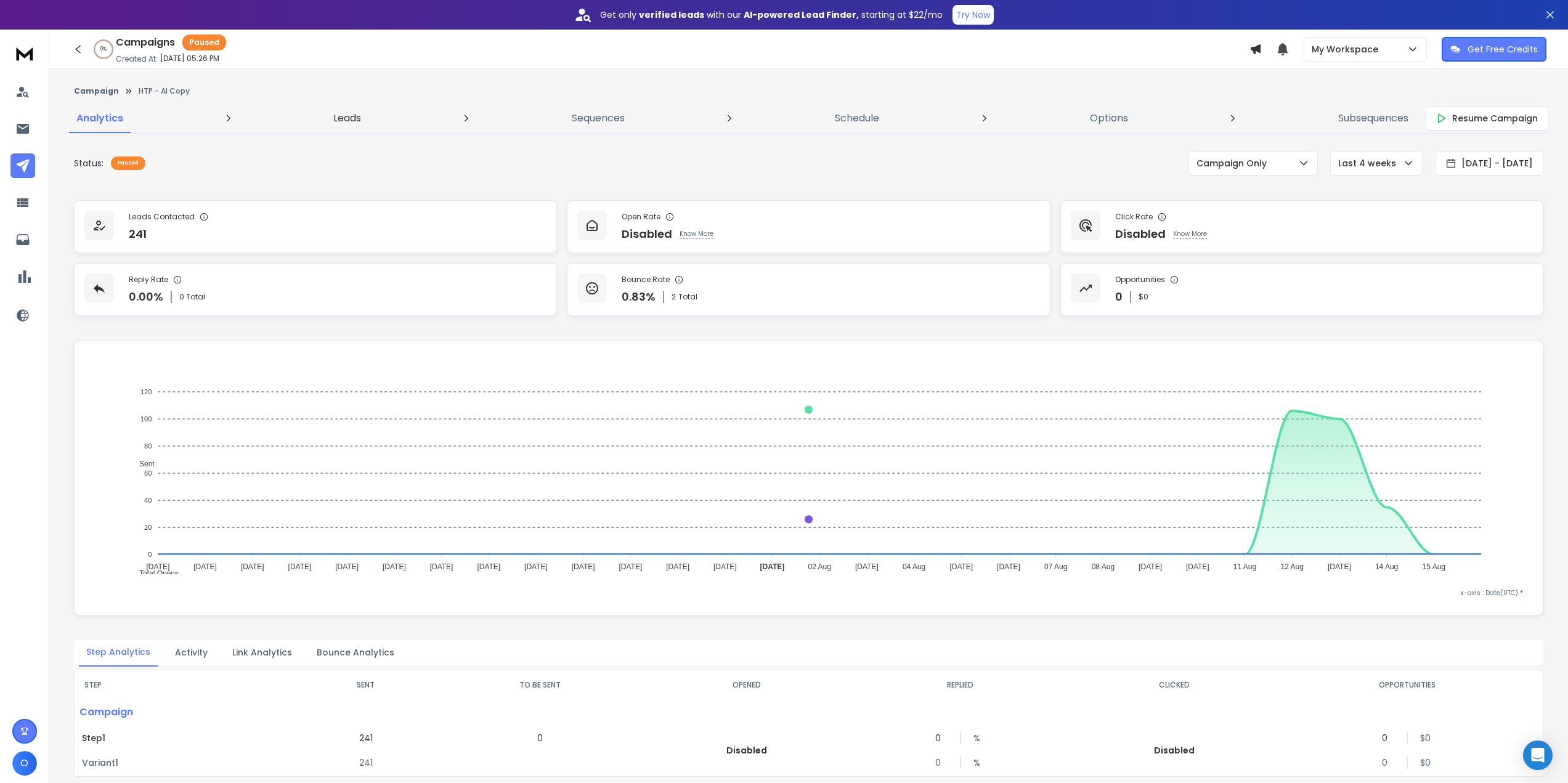
click at [332, 119] on link "Leads" at bounding box center [347, 118] width 43 height 30
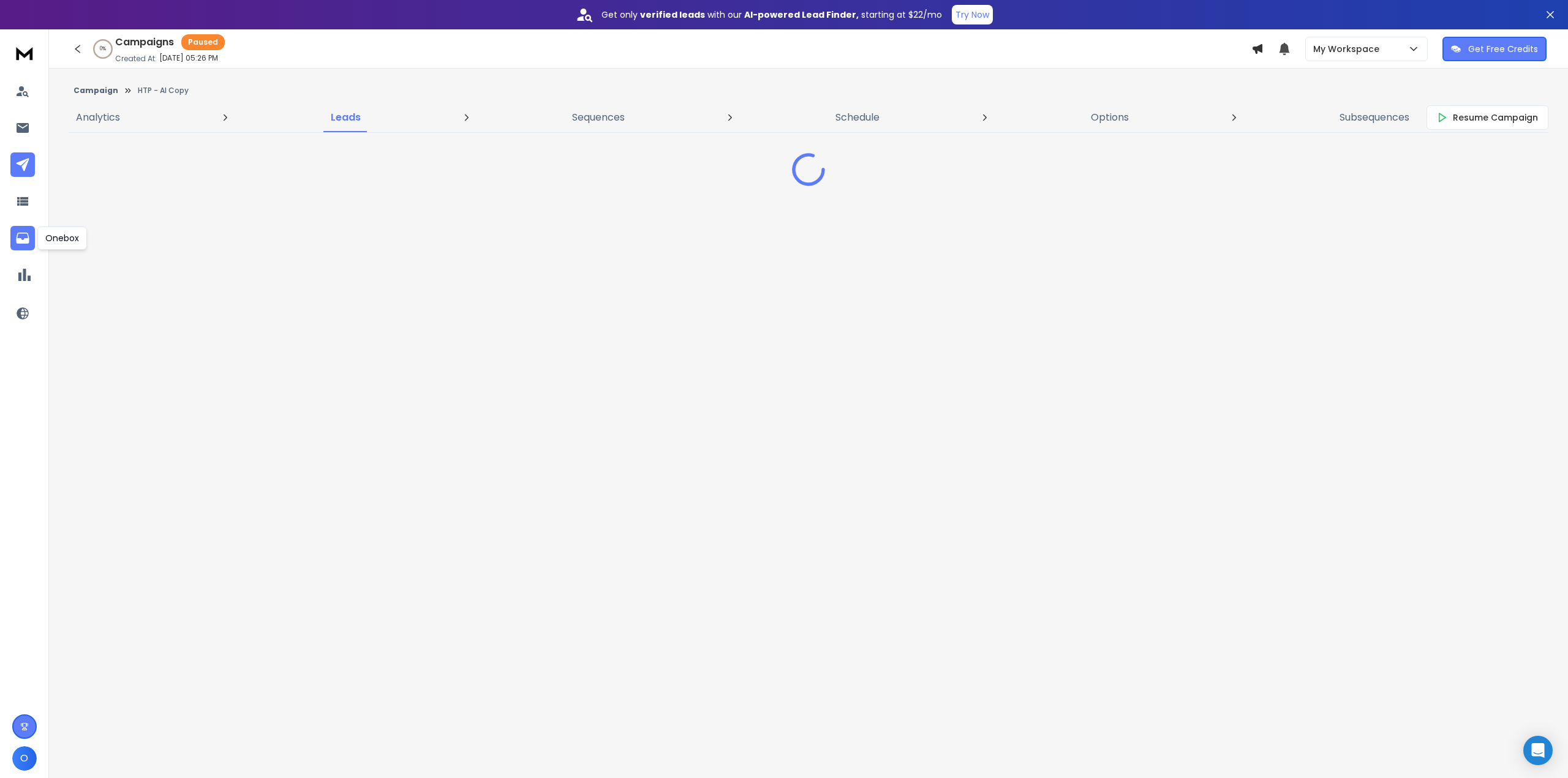
click at [31, 236] on link at bounding box center [23, 238] width 25 height 25
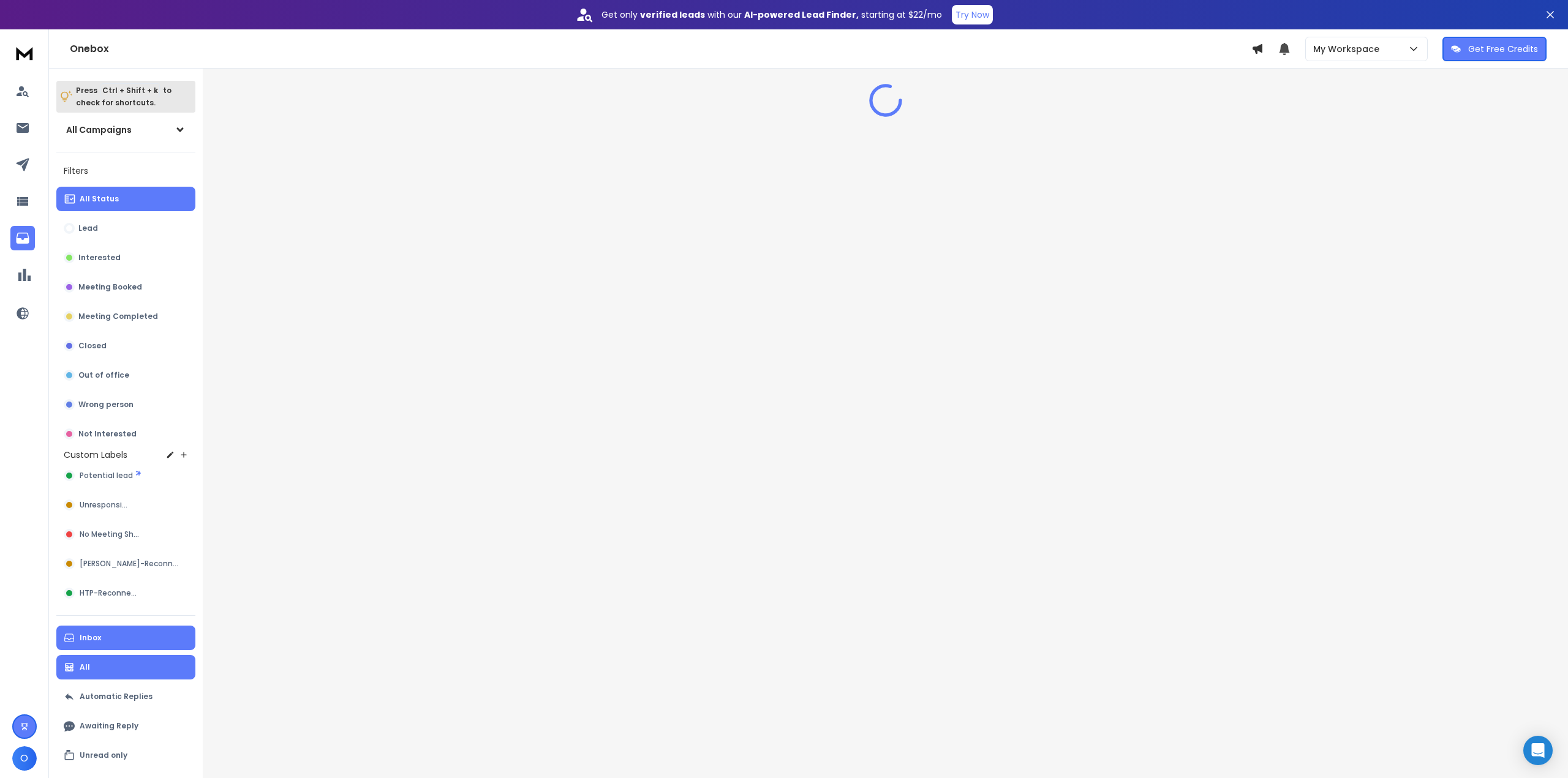
click at [92, 673] on button "All" at bounding box center [126, 667] width 139 height 25
click at [93, 673] on button "All" at bounding box center [126, 667] width 139 height 25
click at [27, 768] on span "O" at bounding box center [24, 758] width 25 height 25
click at [130, 756] on div "Logout" at bounding box center [112, 758] width 116 height 20
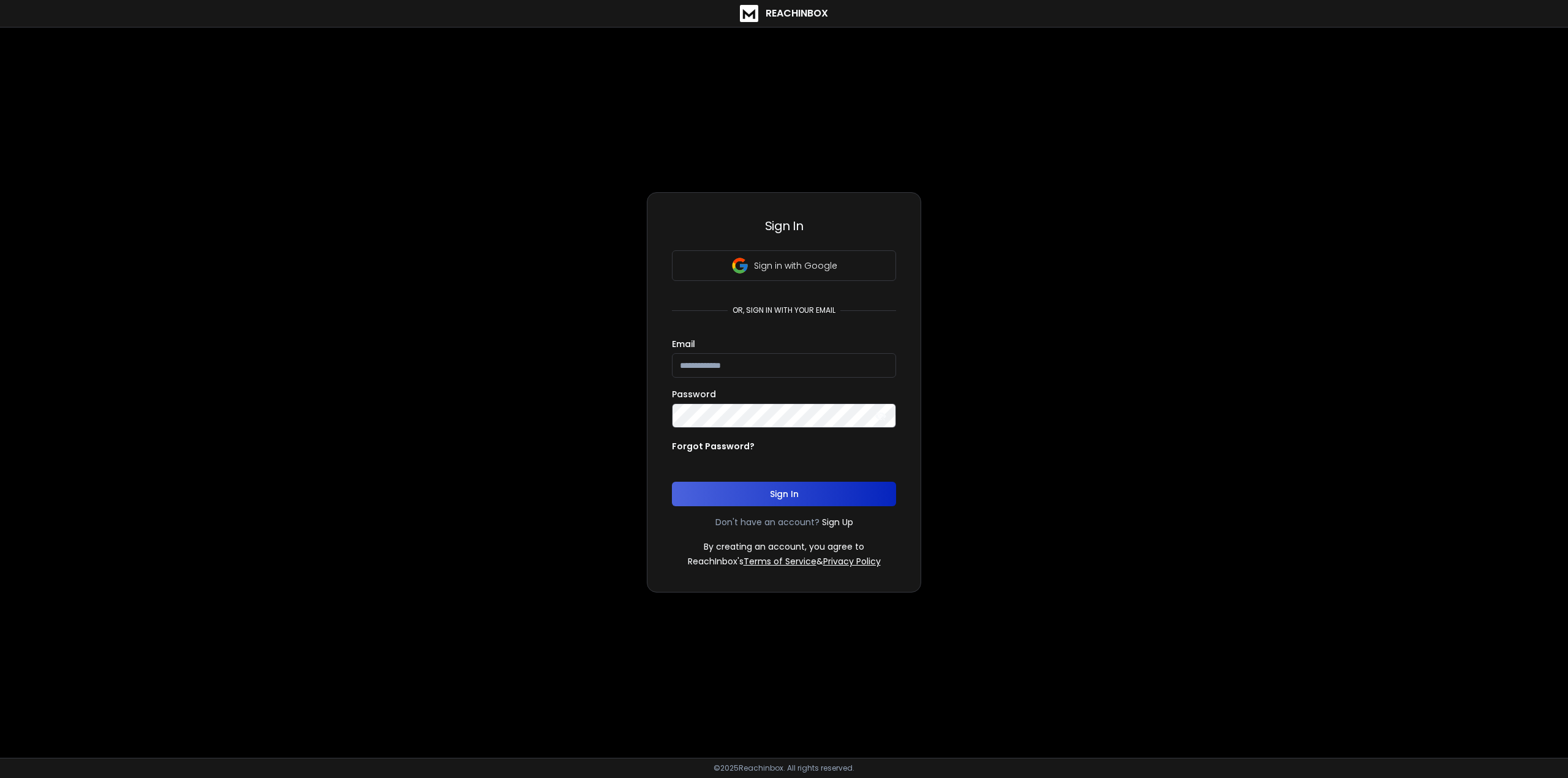
type input "**********"
click at [848, 499] on button "Sign In" at bounding box center [784, 494] width 224 height 25
click at [1339, 177] on div "**********" at bounding box center [784, 393] width 1568 height 682
